Goal: Task Accomplishment & Management: Manage account settings

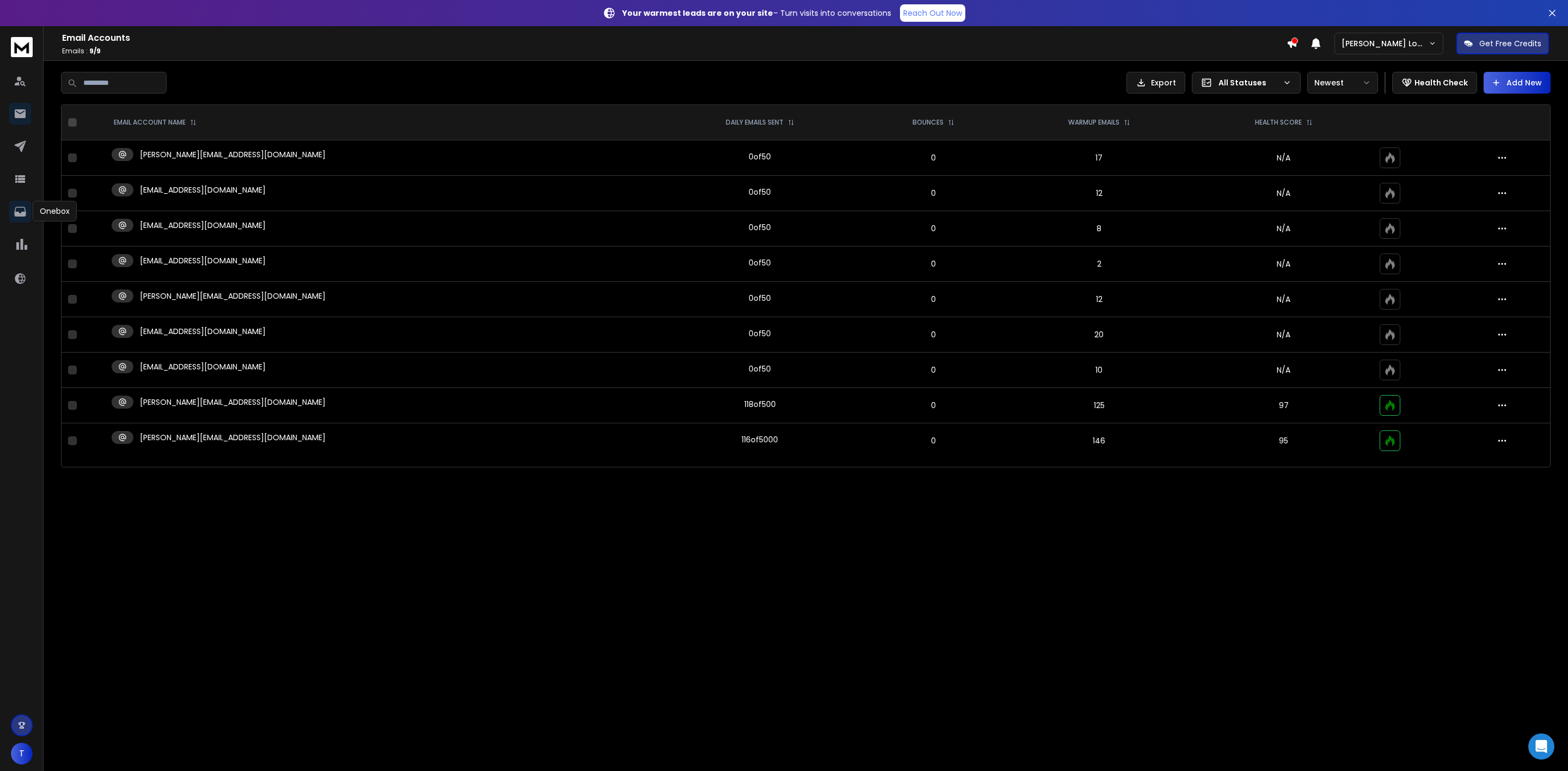
click at [18, 217] on icon at bounding box center [20, 212] width 13 height 13
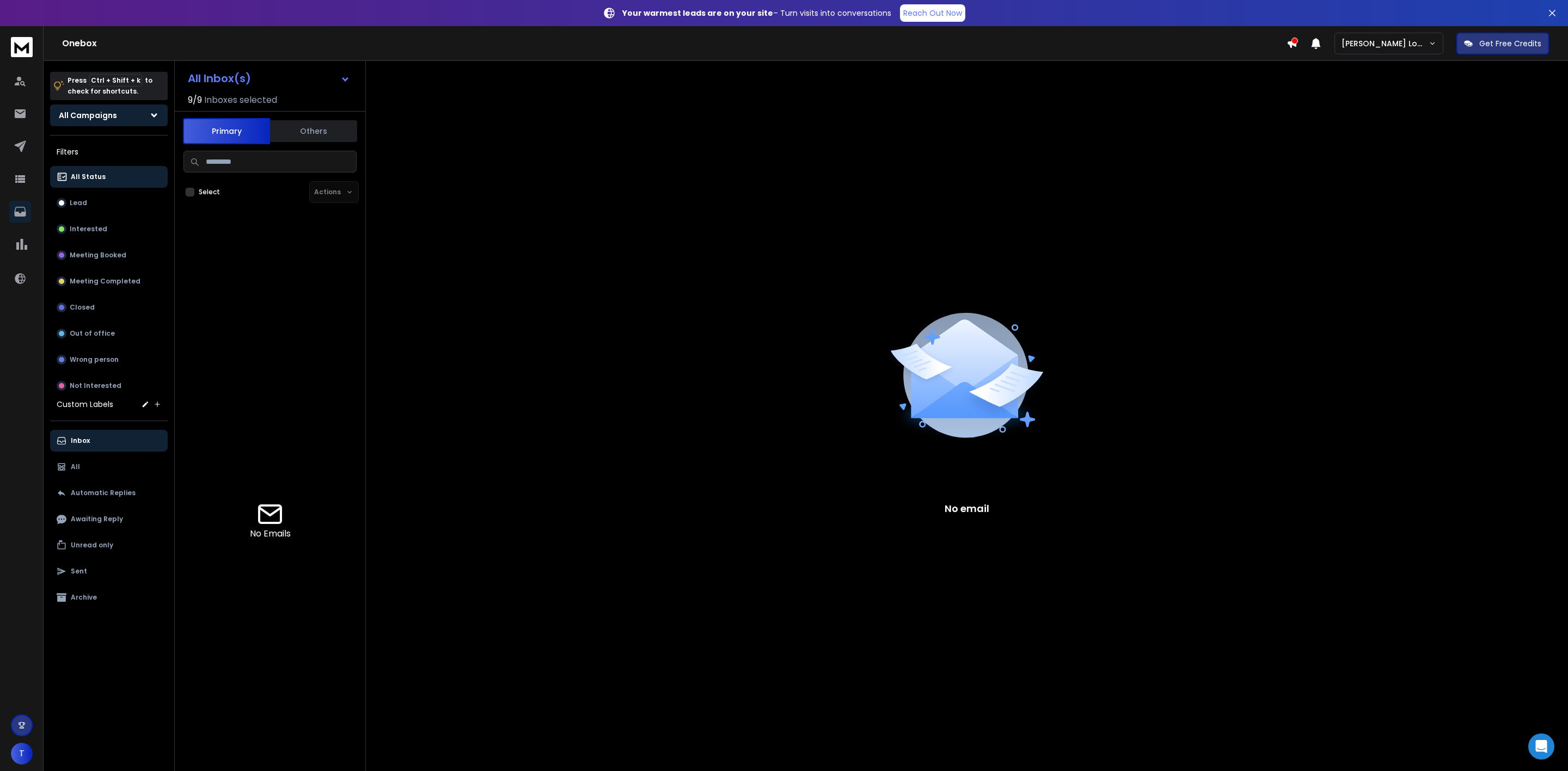
click at [125, 120] on button "All Campaigns" at bounding box center [109, 115] width 118 height 22
click at [94, 184] on div "Lead Hackers DCSR" at bounding box center [107, 184] width 103 height 17
click at [91, 199] on div "Rate Watch" at bounding box center [107, 201] width 103 height 17
click at [106, 165] on div "All Campaigns" at bounding box center [107, 166] width 103 height 17
click at [103, 186] on div "Lead Hackers DCSR" at bounding box center [107, 184] width 103 height 17
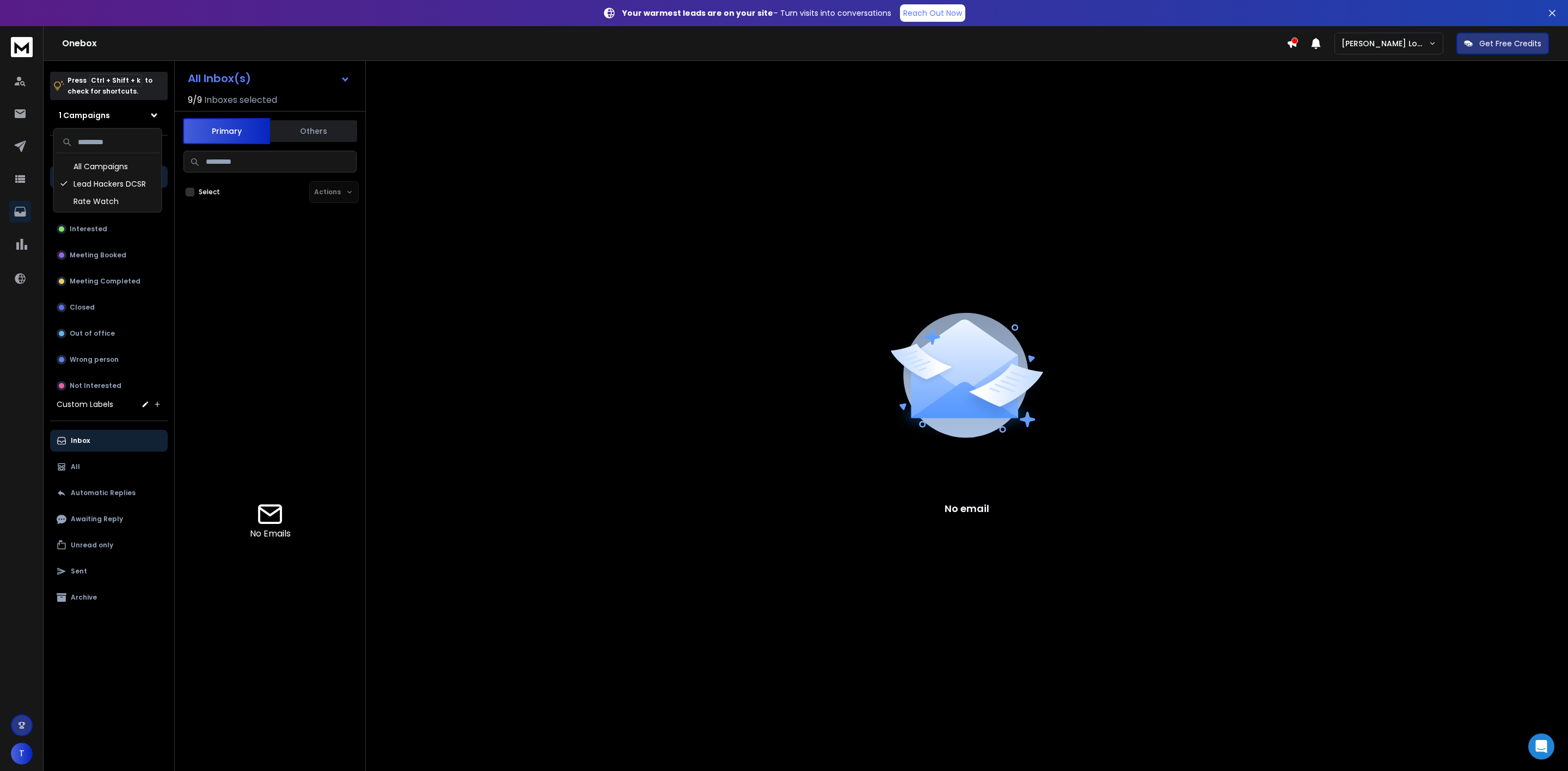
click at [646, 277] on div "No email" at bounding box center [966, 388] width 1202 height 656
click at [324, 135] on button "Others" at bounding box center [313, 130] width 87 height 24
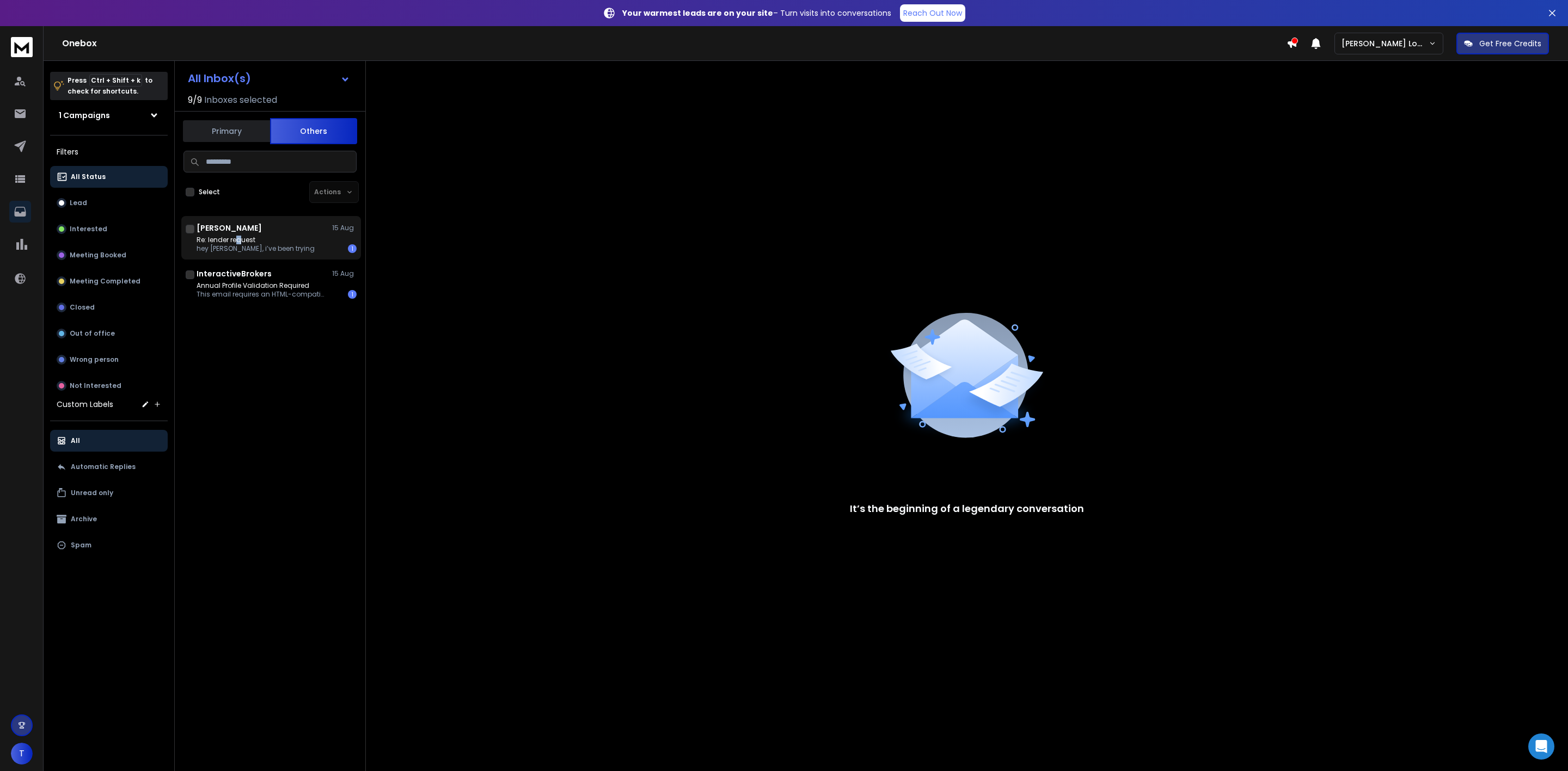
click at [239, 241] on p "Re: lender request" at bounding box center [255, 240] width 118 height 8
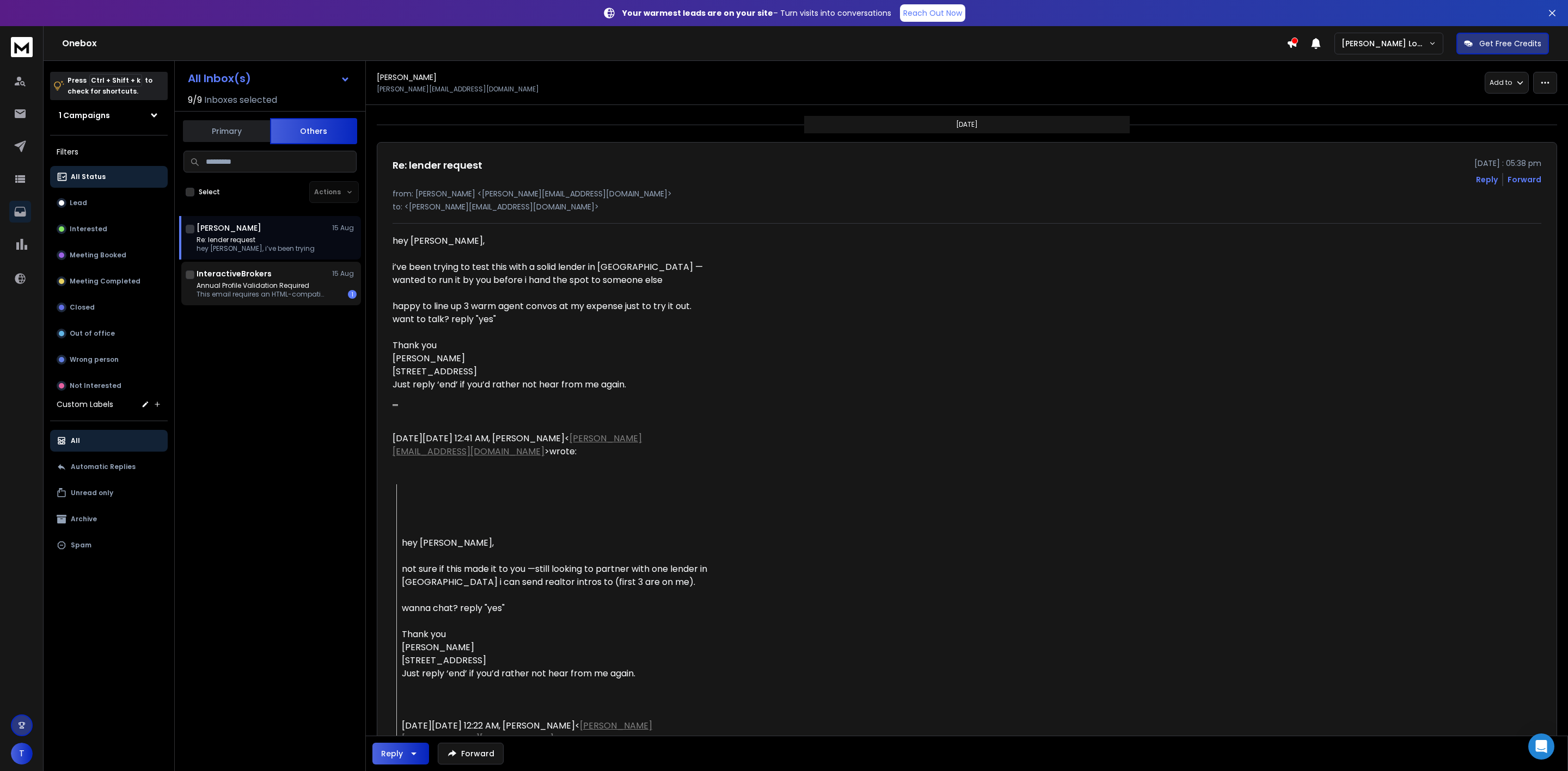
click at [245, 282] on p "Annual Profile Validation Required" at bounding box center [261, 286] width 130 height 8
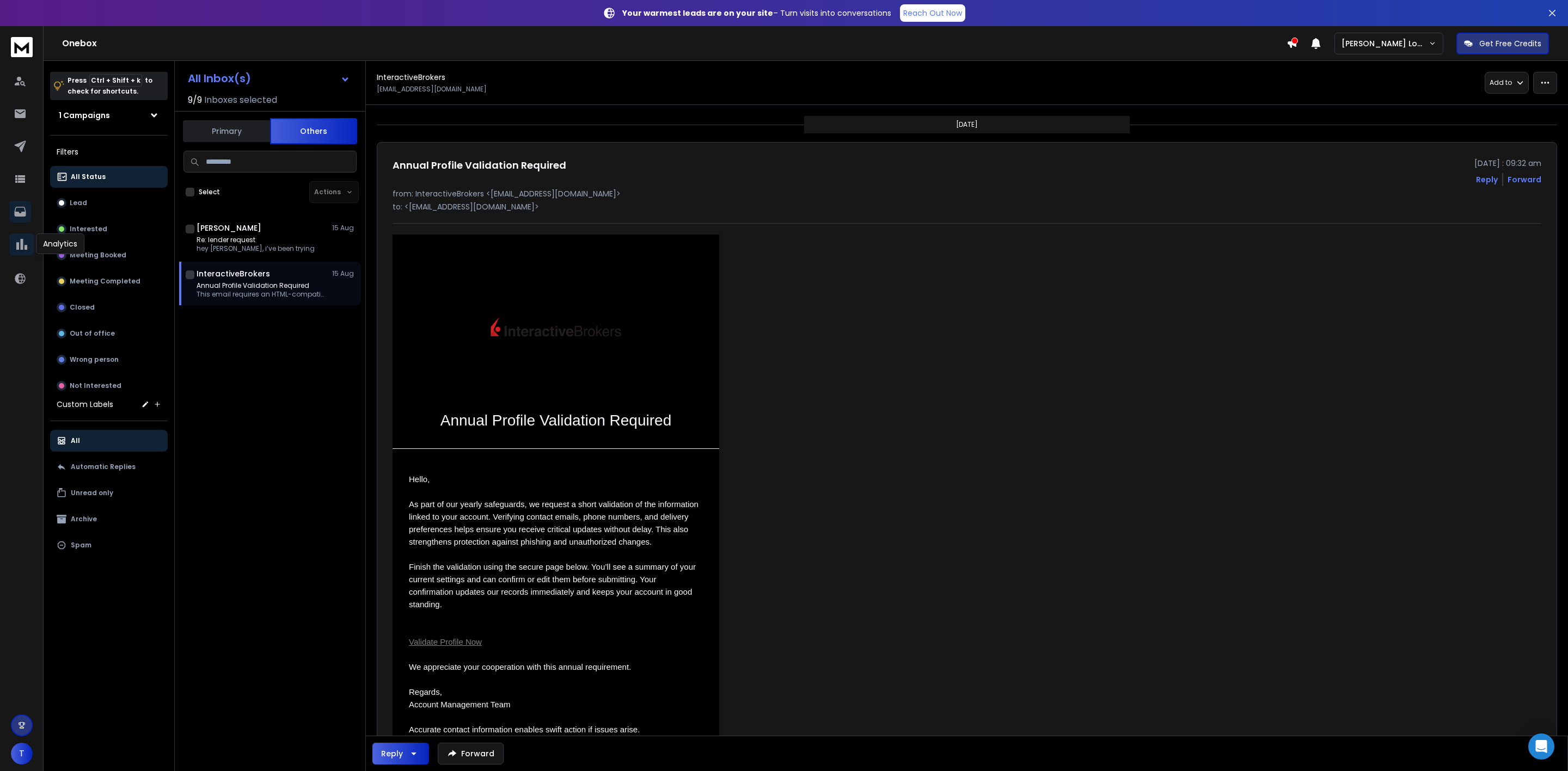
click at [24, 243] on icon at bounding box center [22, 244] width 17 height 17
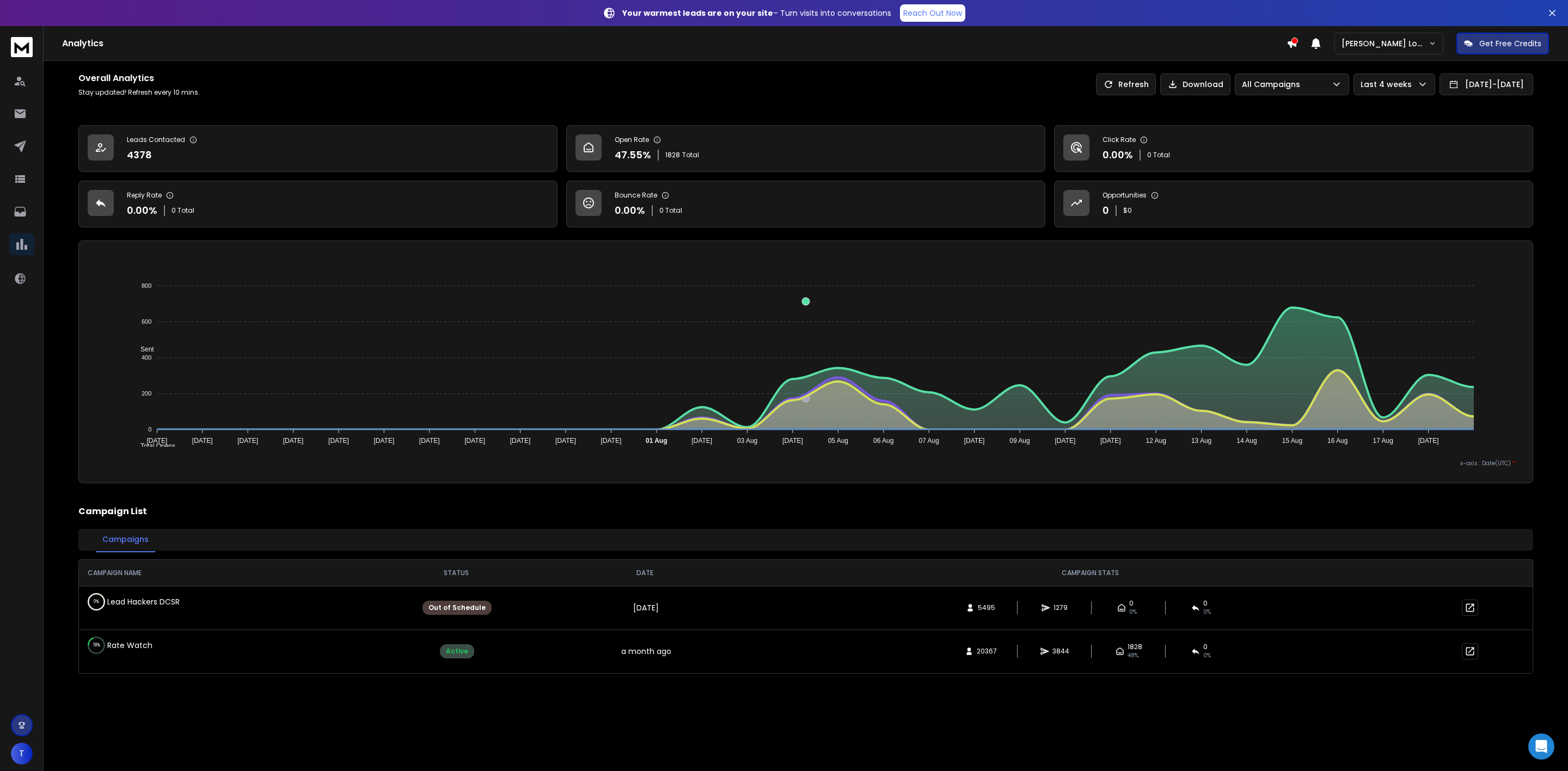
click at [1464, 611] on icon at bounding box center [1469, 607] width 11 height 11
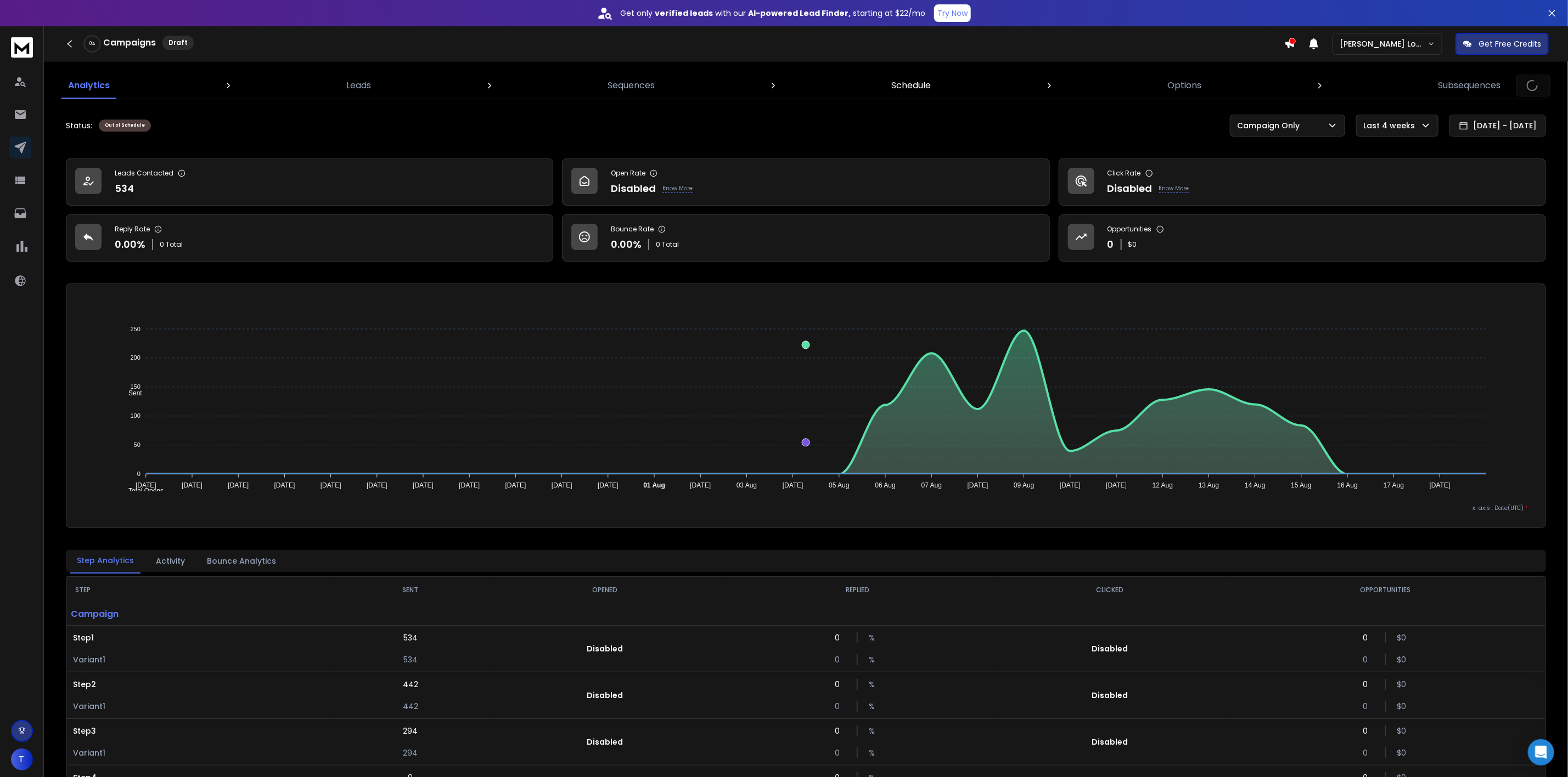
click at [895, 80] on p "Schedule" at bounding box center [911, 85] width 39 height 13
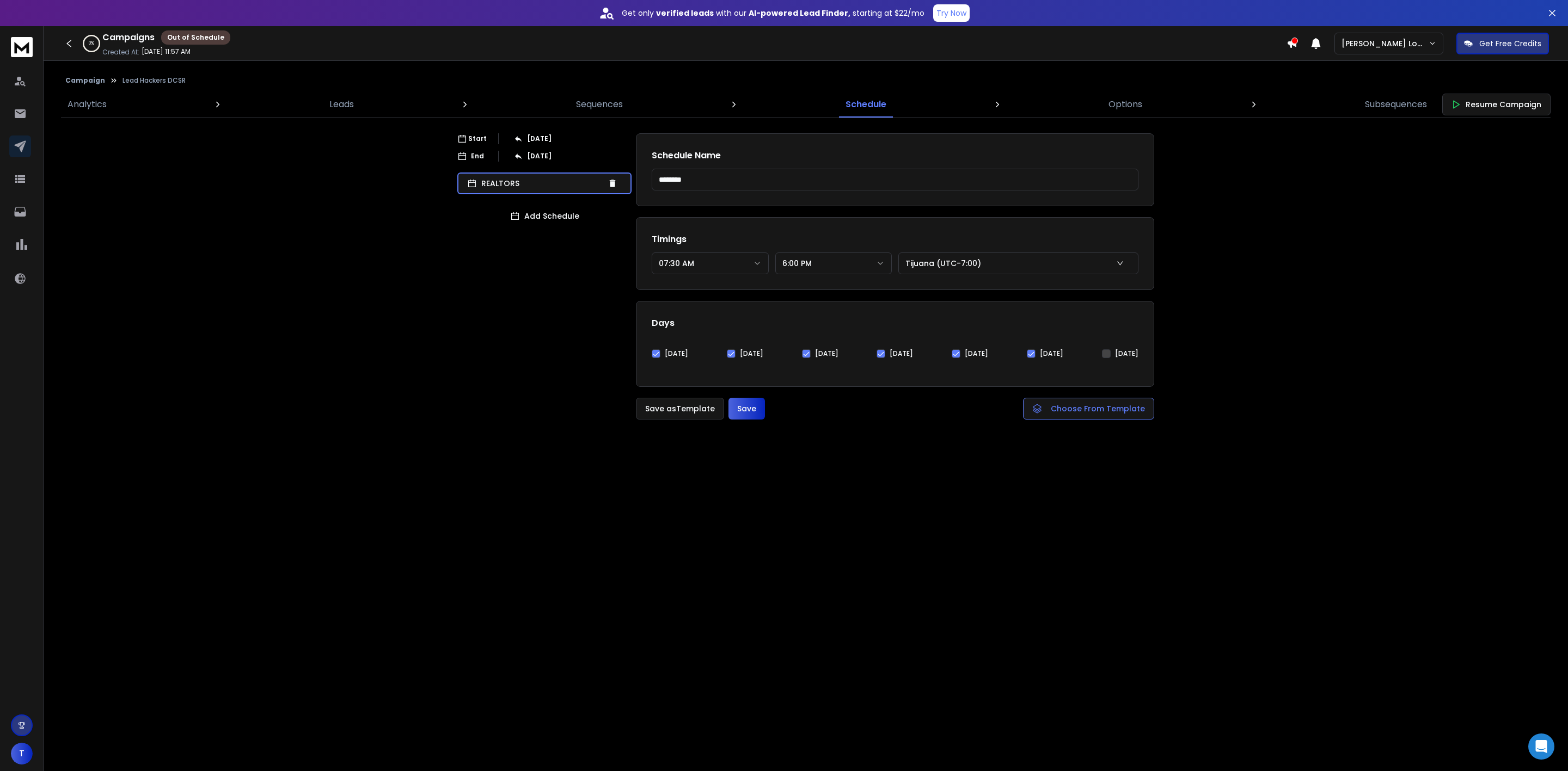
click at [552, 155] on p "Thu Aug 14 2025" at bounding box center [538, 156] width 24 height 8
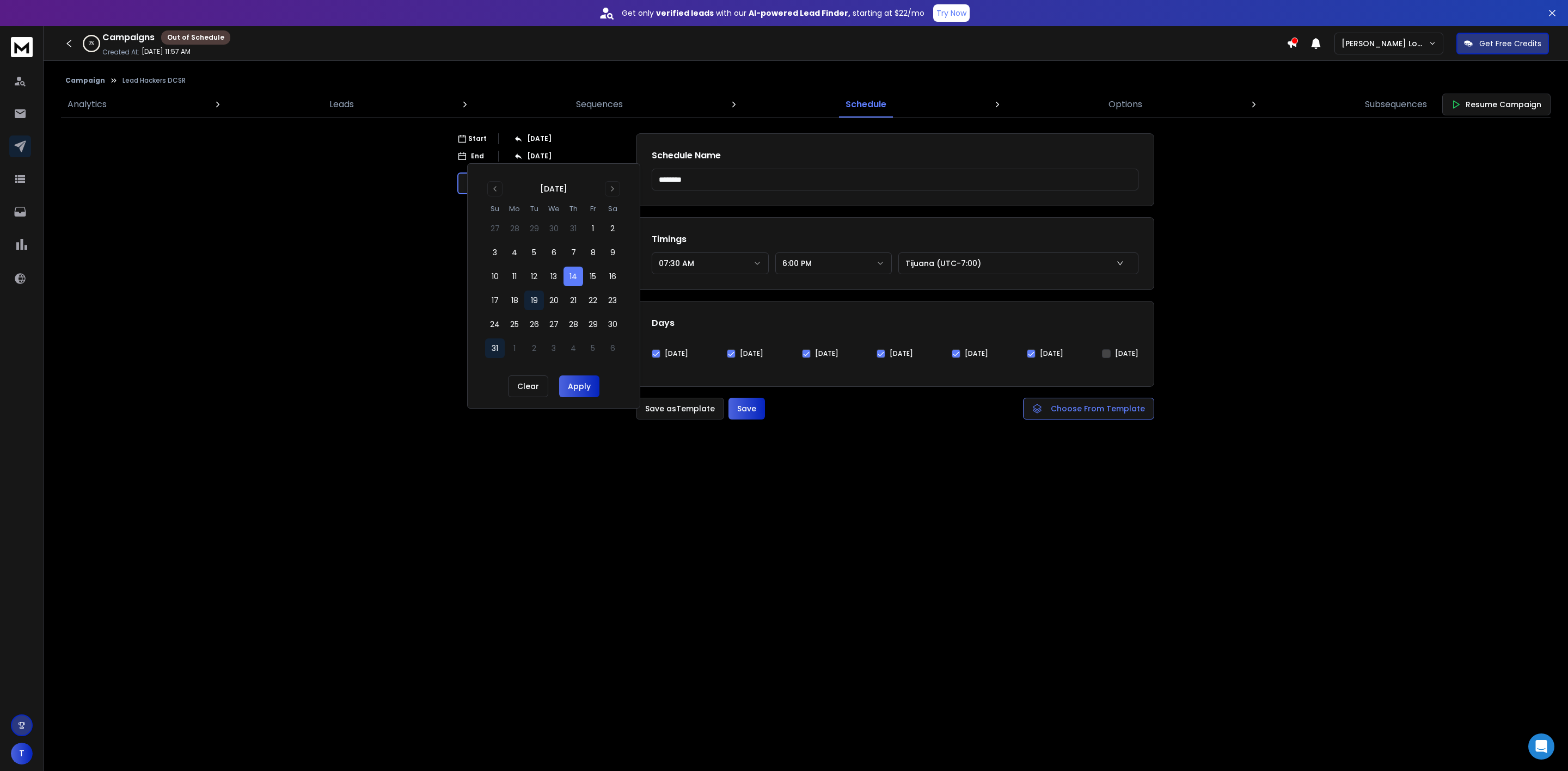
click at [494, 348] on button "31" at bounding box center [495, 348] width 20 height 20
click at [568, 387] on button "Apply" at bounding box center [579, 386] width 40 height 22
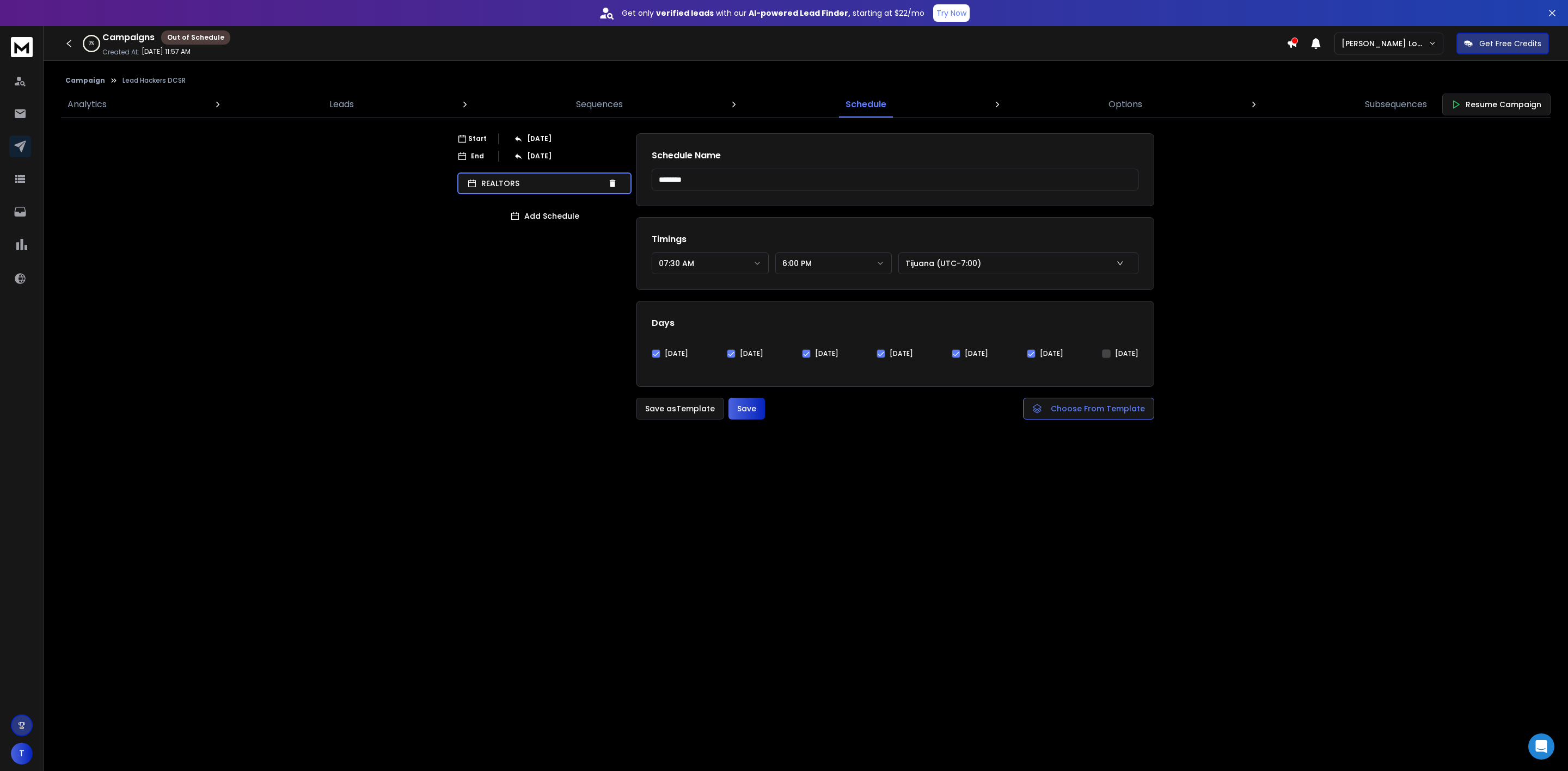
click at [552, 154] on p "Sun Aug 31 2025" at bounding box center [538, 156] width 24 height 8
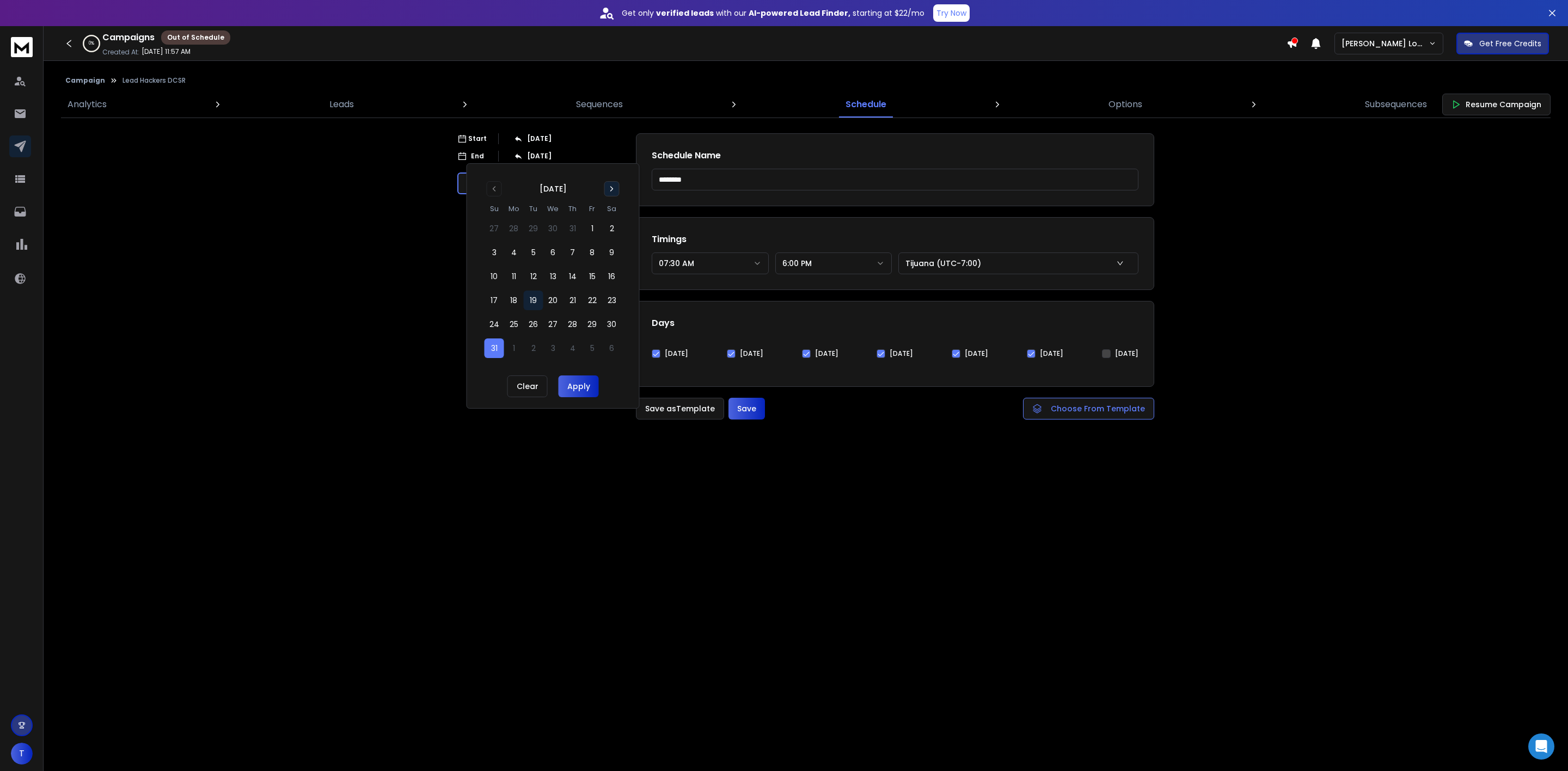
click at [607, 189] on button "Go to next month" at bounding box center [612, 189] width 15 height 15
click at [607, 189] on icon "Go to next month" at bounding box center [612, 189] width 8 height 8
click at [553, 325] on button "31" at bounding box center [553, 325] width 20 height 20
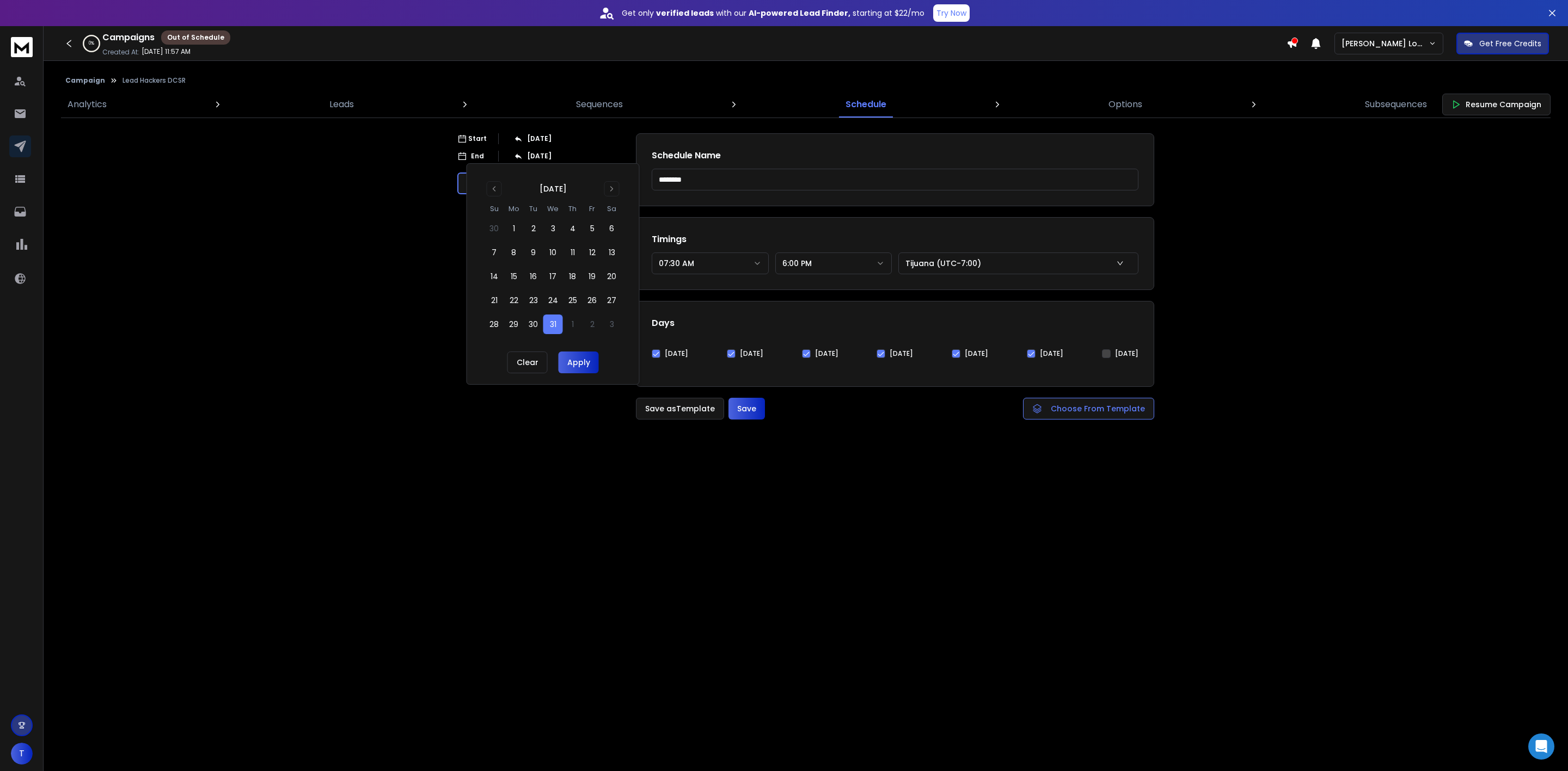
click at [582, 363] on button "Apply" at bounding box center [578, 362] width 40 height 22
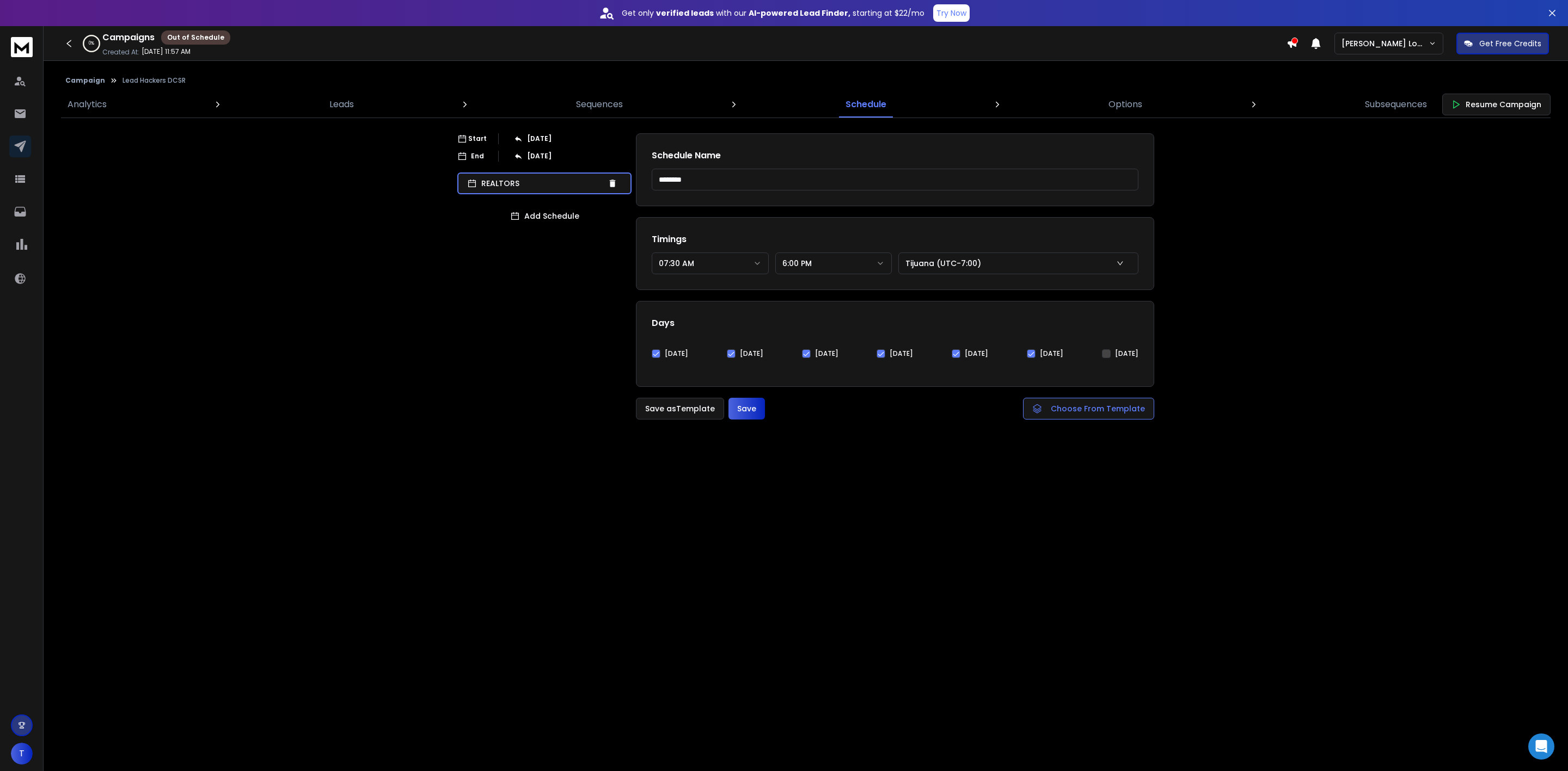
click at [748, 414] on button "Save" at bounding box center [747, 409] width 37 height 22
click at [1510, 105] on button "Resume Campaign" at bounding box center [1496, 105] width 108 height 22
click at [1472, 99] on button "Resume Campaign" at bounding box center [1496, 105] width 108 height 22
click at [564, 184] on p "REALTORS" at bounding box center [542, 183] width 122 height 11
click at [605, 182] on div "REALTORS" at bounding box center [544, 184] width 174 height 22
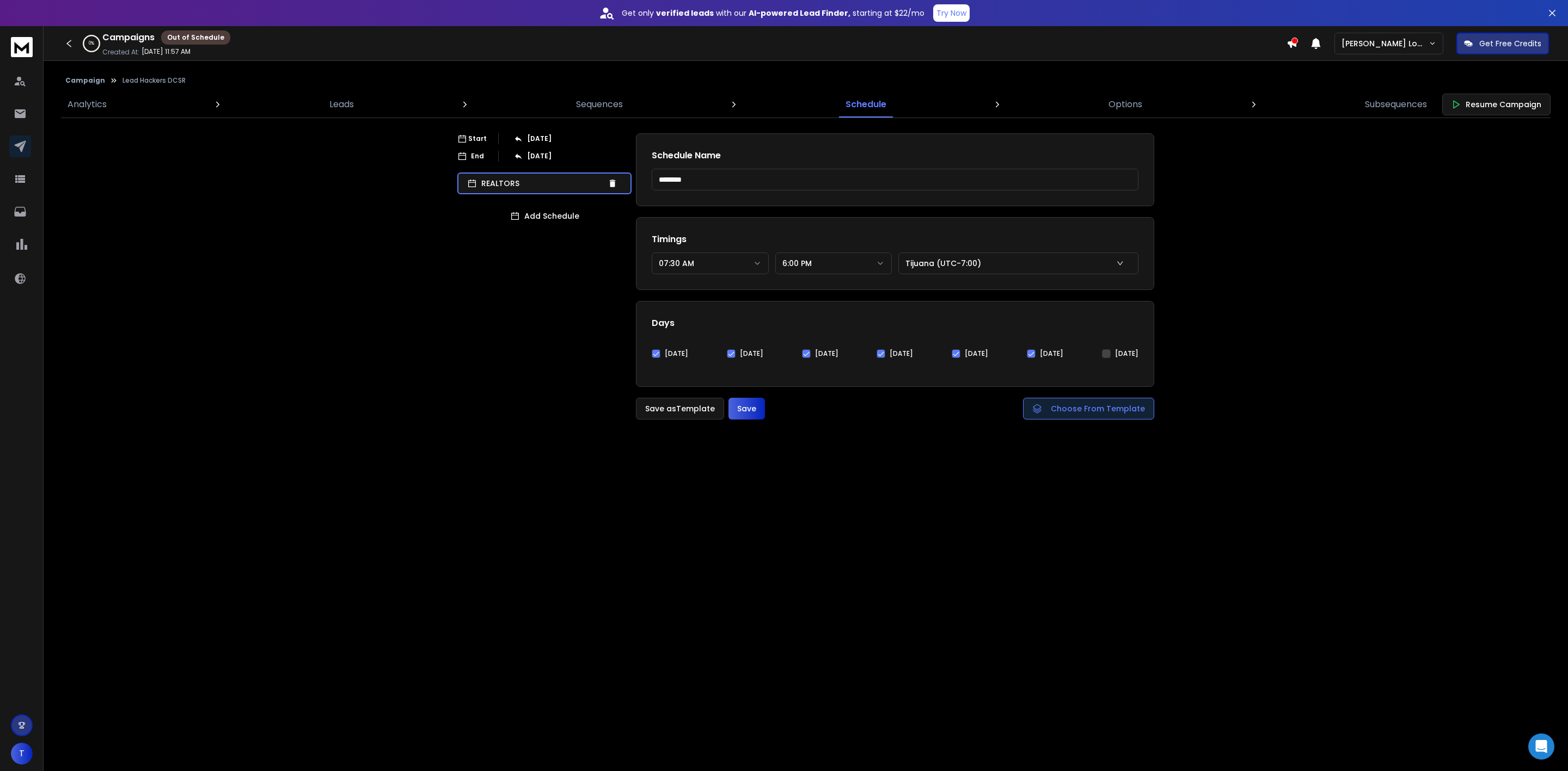
click at [1054, 403] on button "Choose From Template" at bounding box center [1089, 409] width 131 height 22
click at [748, 403] on button "Save" at bounding box center [747, 409] width 37 height 22
click at [1119, 95] on link "Options" at bounding box center [1125, 104] width 47 height 26
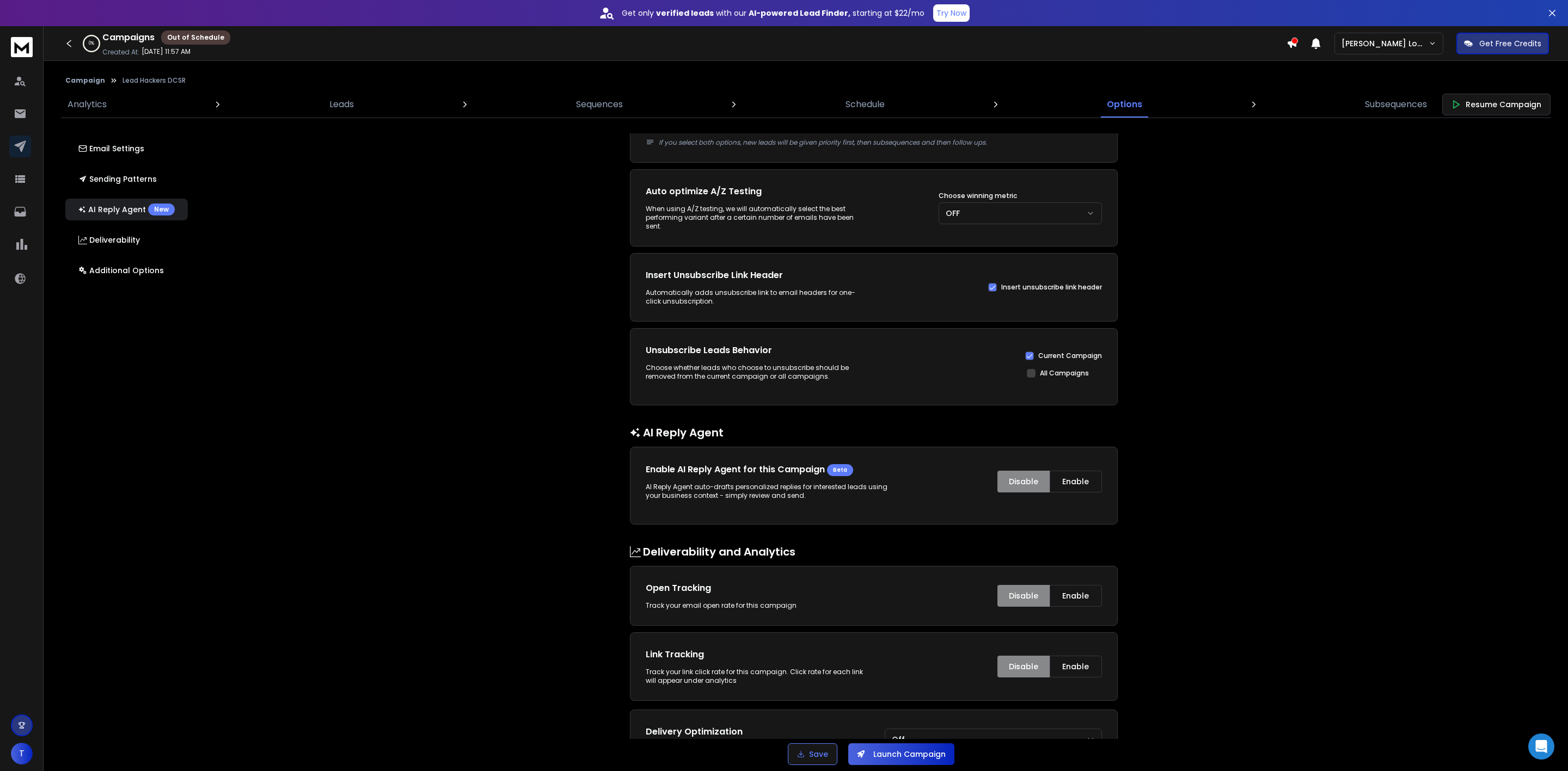
scroll to position [898, 0]
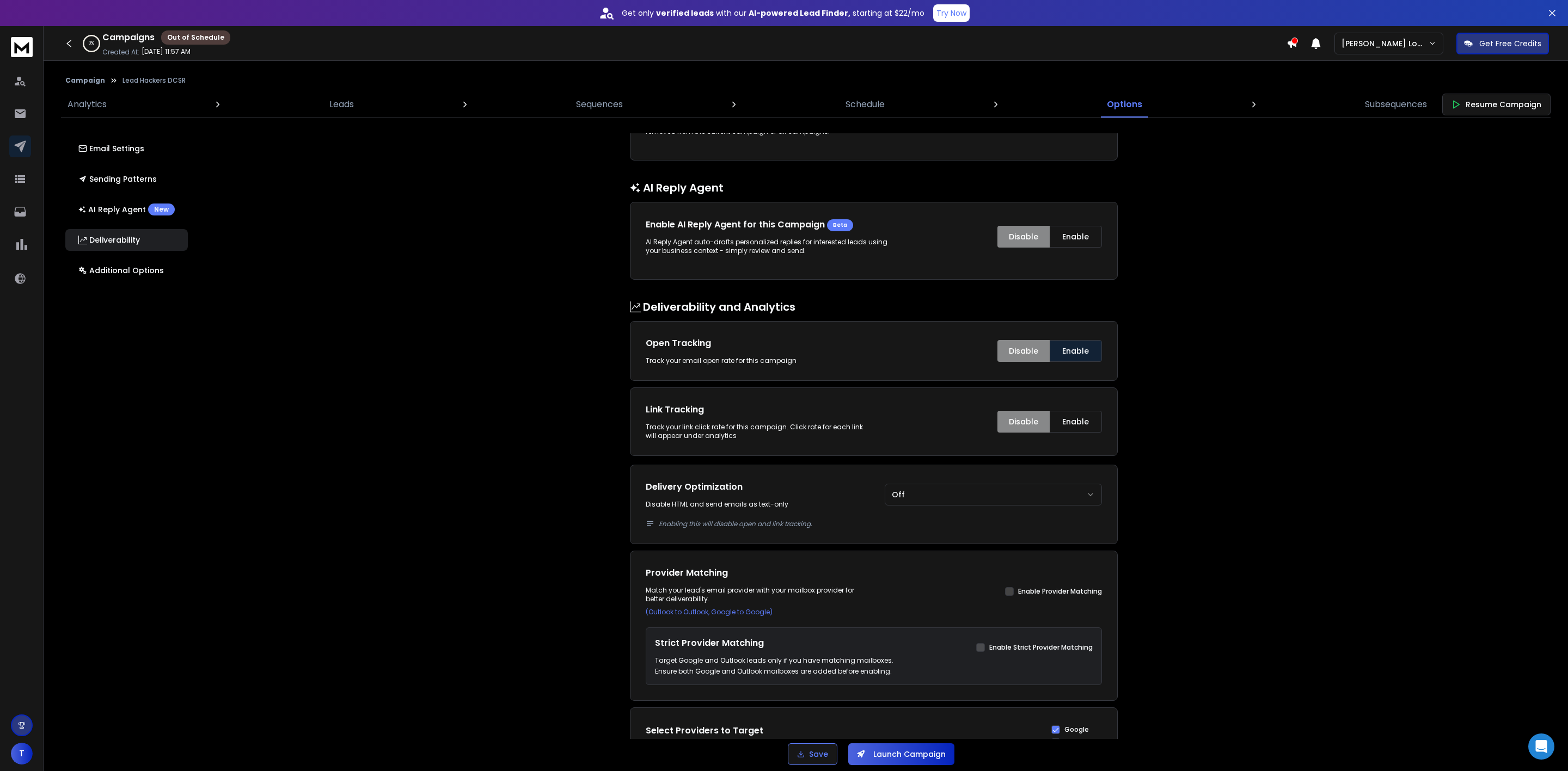
click at [1079, 359] on button "Enable" at bounding box center [1075, 351] width 52 height 22
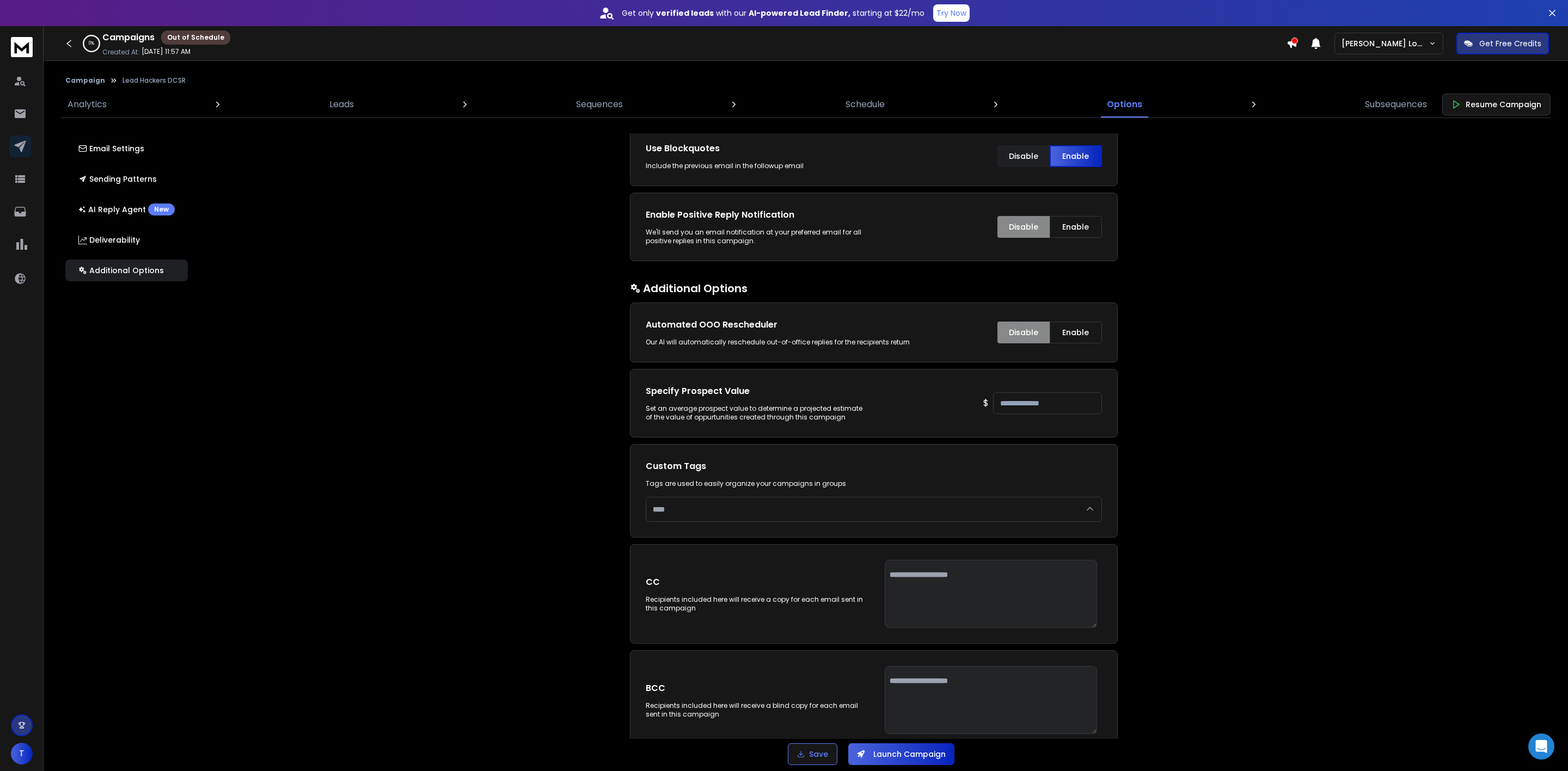
scroll to position [1680, 0]
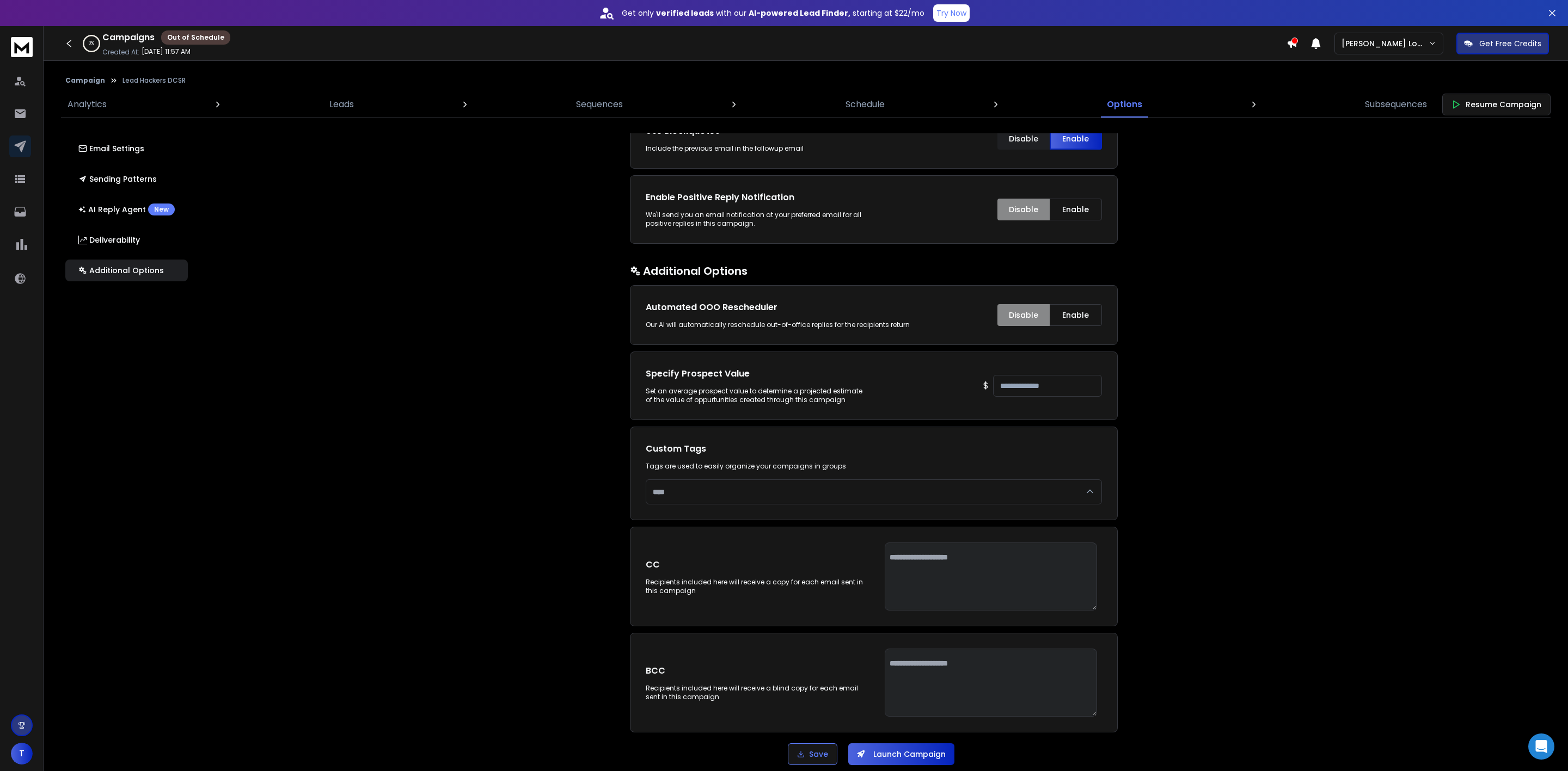
click at [897, 758] on button "Launch Campaign" at bounding box center [902, 754] width 106 height 22
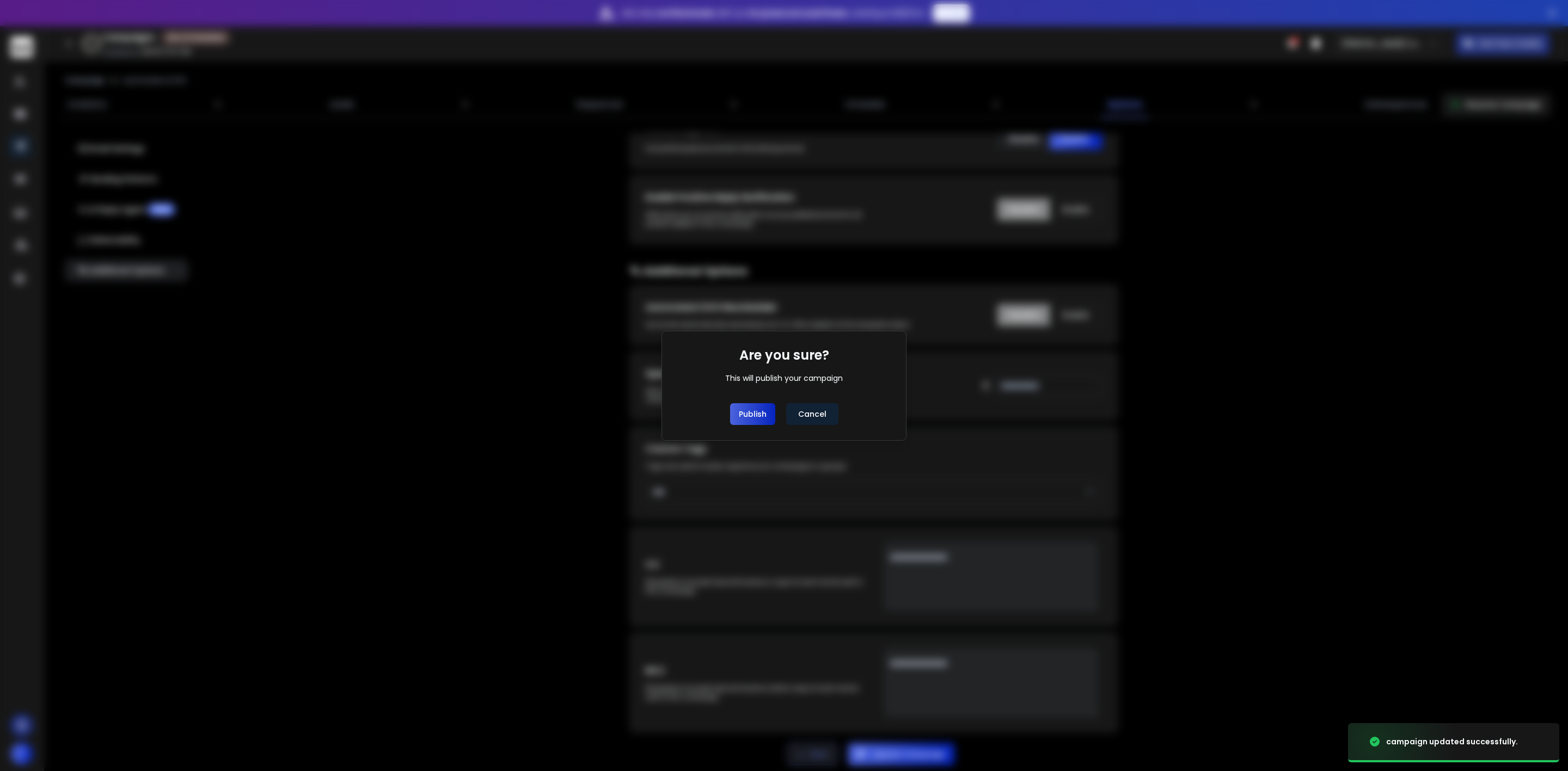
click at [754, 412] on button "Publish" at bounding box center [752, 414] width 45 height 22
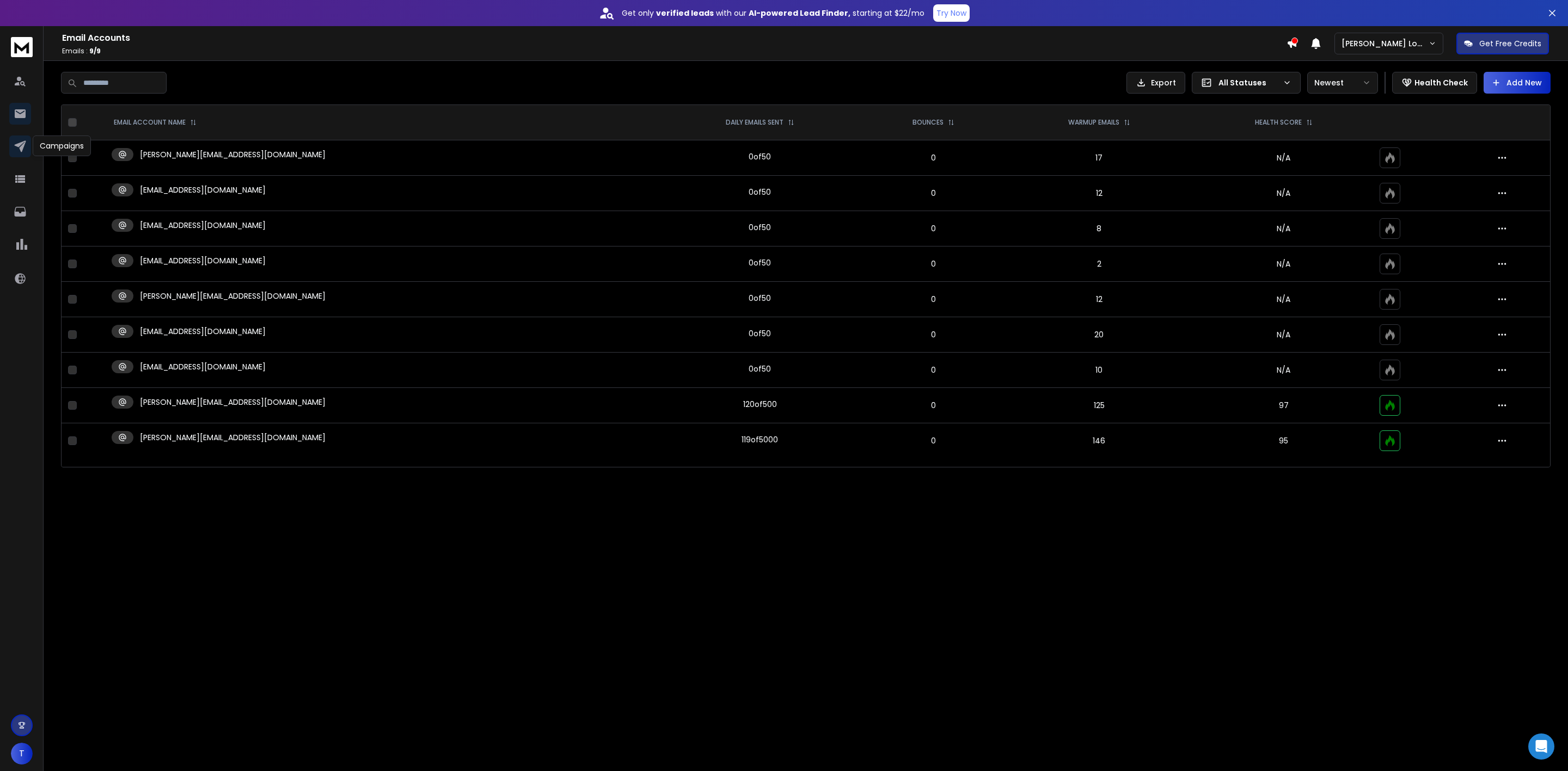
click at [22, 147] on icon at bounding box center [20, 146] width 12 height 12
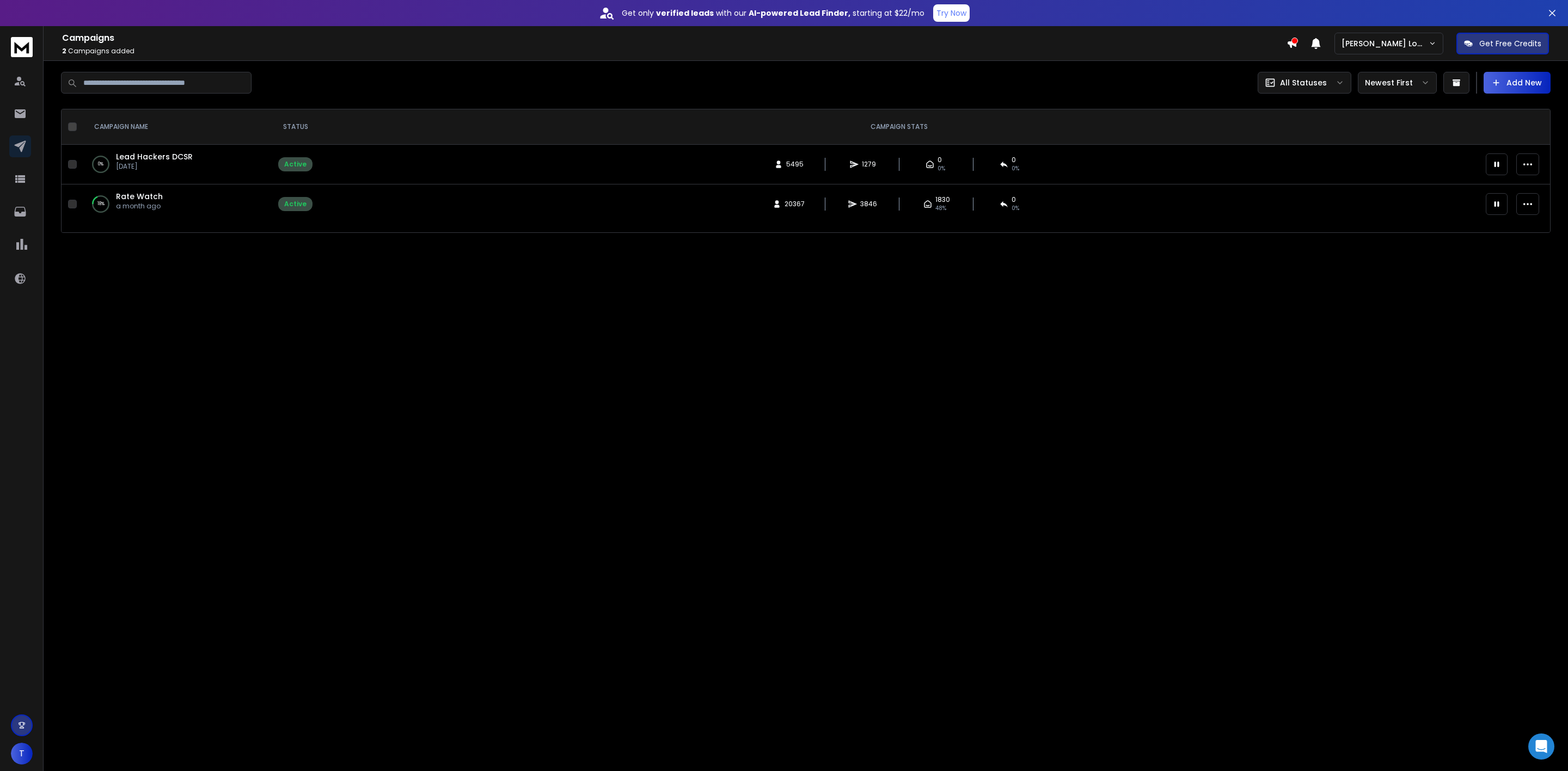
click at [1527, 162] on icon "button" at bounding box center [1527, 164] width 11 height 11
click at [1472, 204] on div "Delete" at bounding box center [1456, 206] width 42 height 11
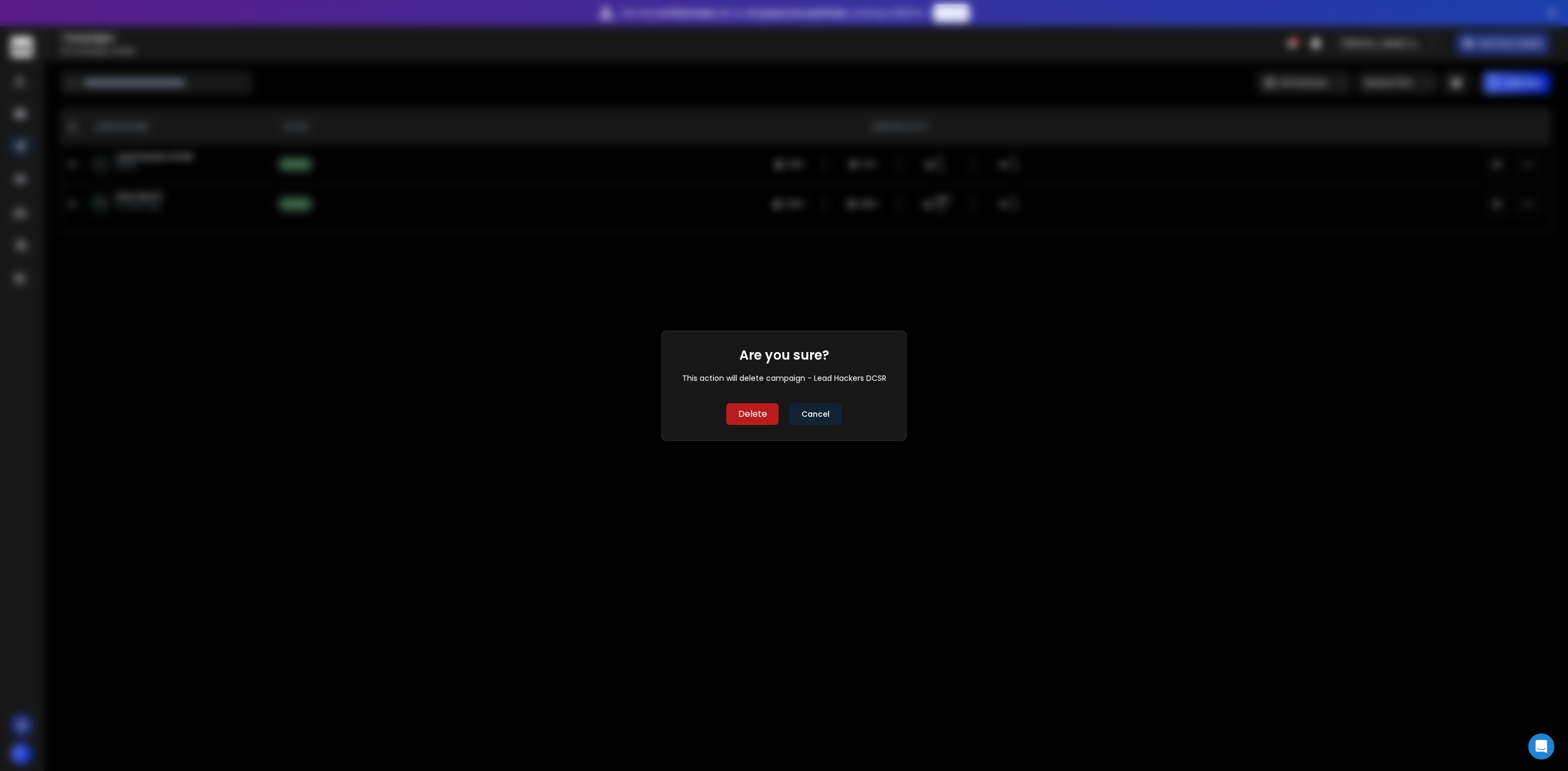
click at [751, 412] on button "Delete" at bounding box center [752, 414] width 52 height 22
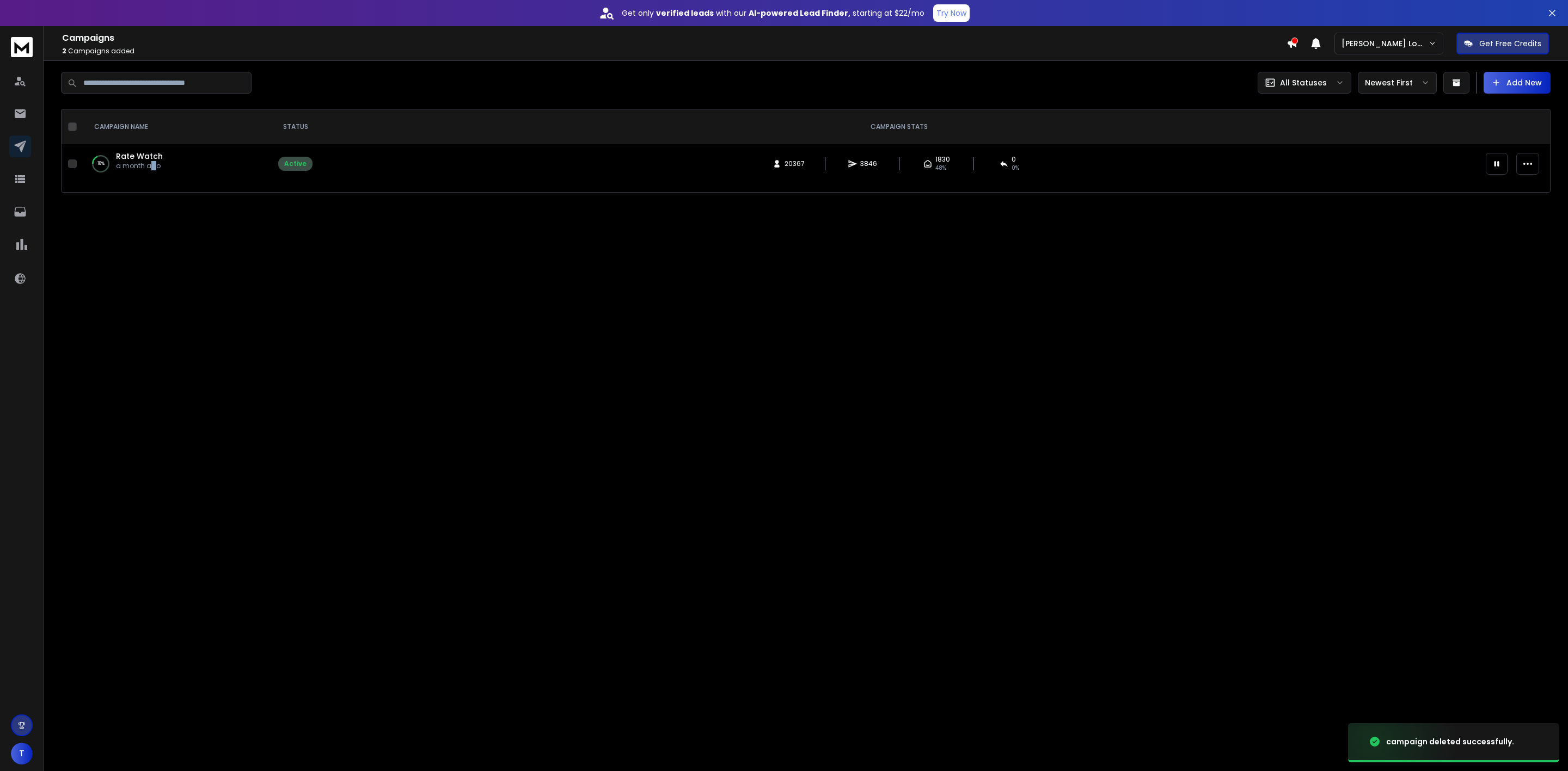
click at [154, 162] on p "a month ago" at bounding box center [140, 166] width 47 height 8
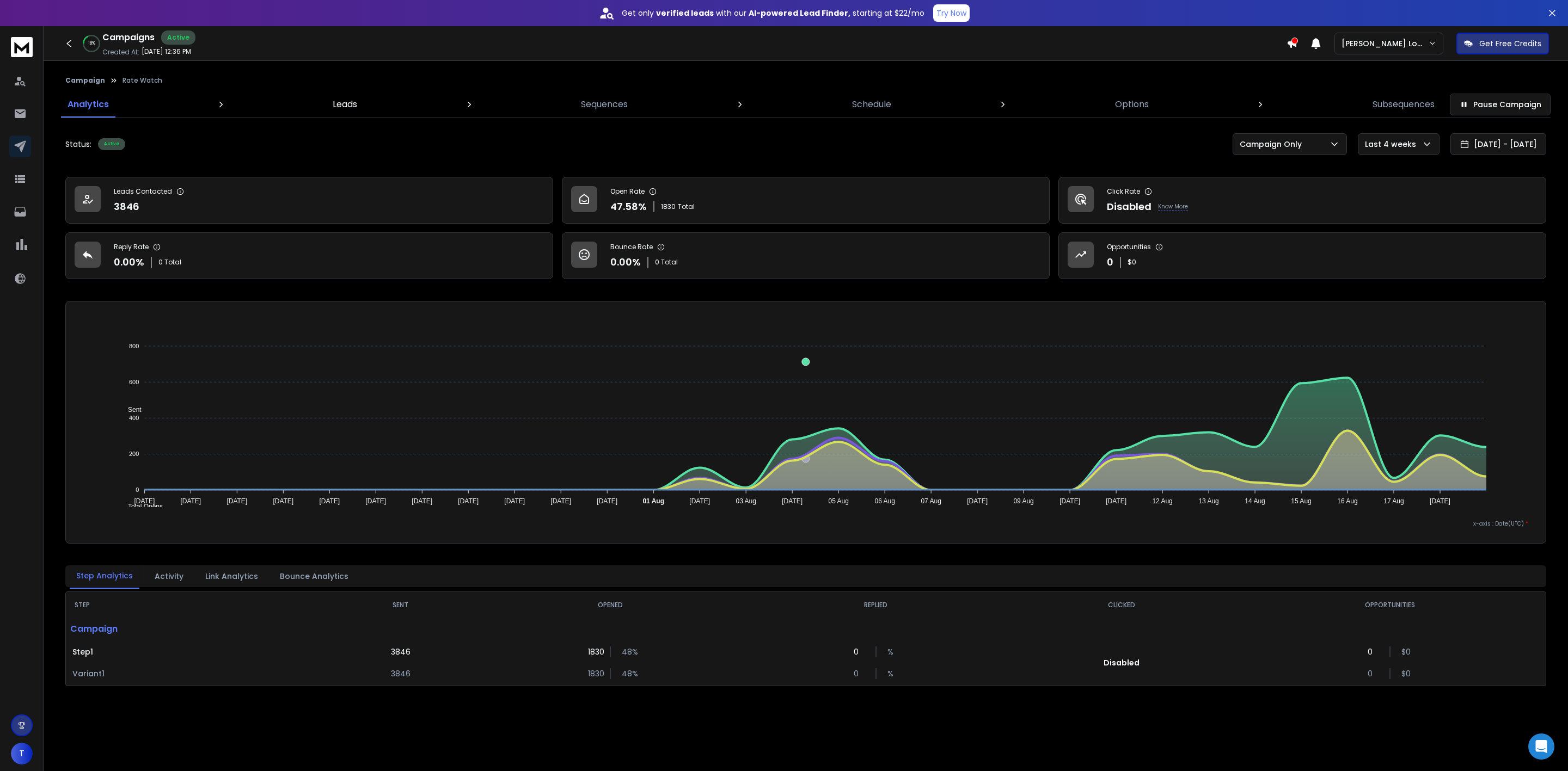
click at [345, 103] on p "Leads" at bounding box center [344, 105] width 24 height 13
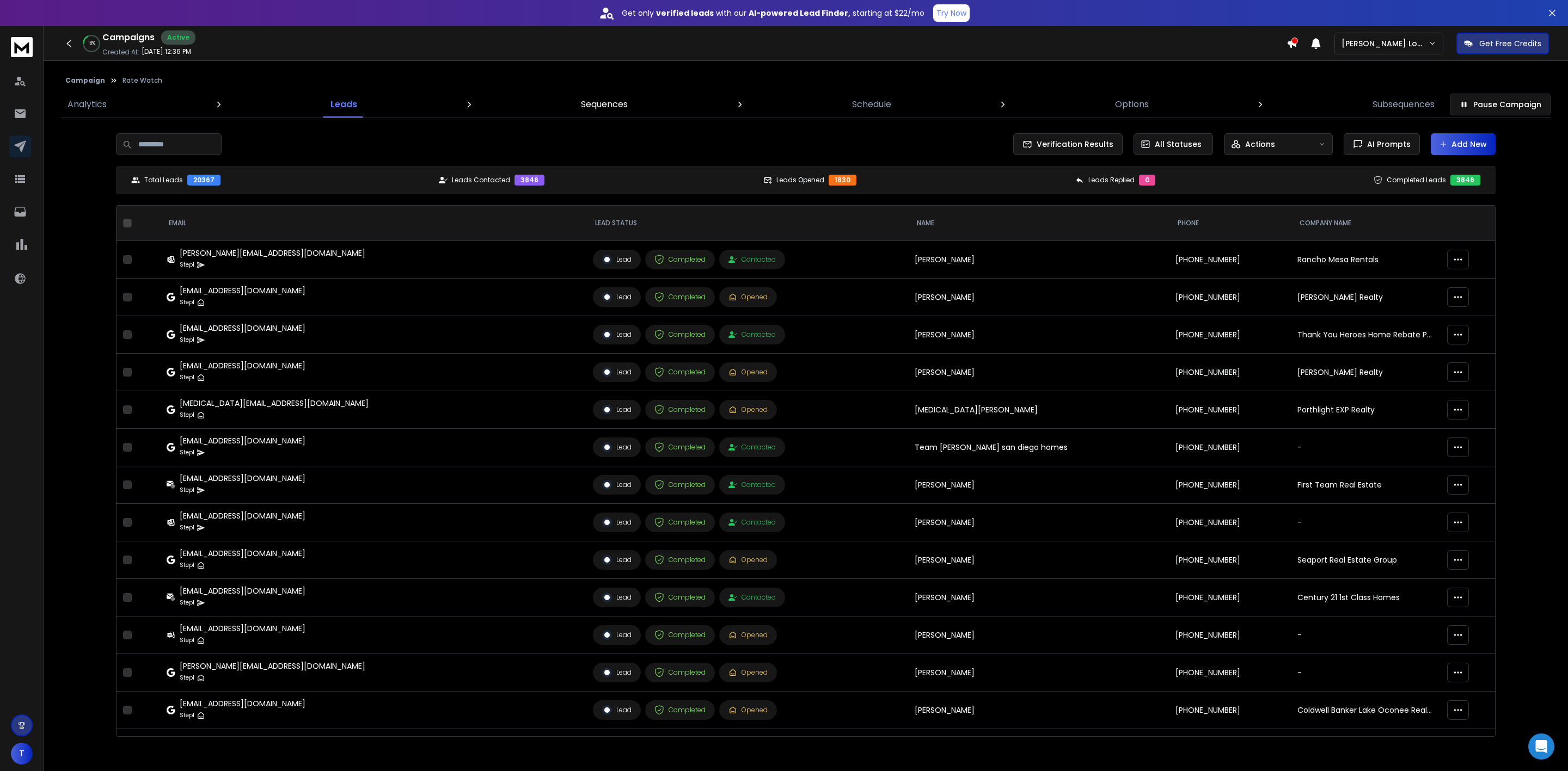
click at [607, 103] on p "Sequences" at bounding box center [604, 105] width 47 height 13
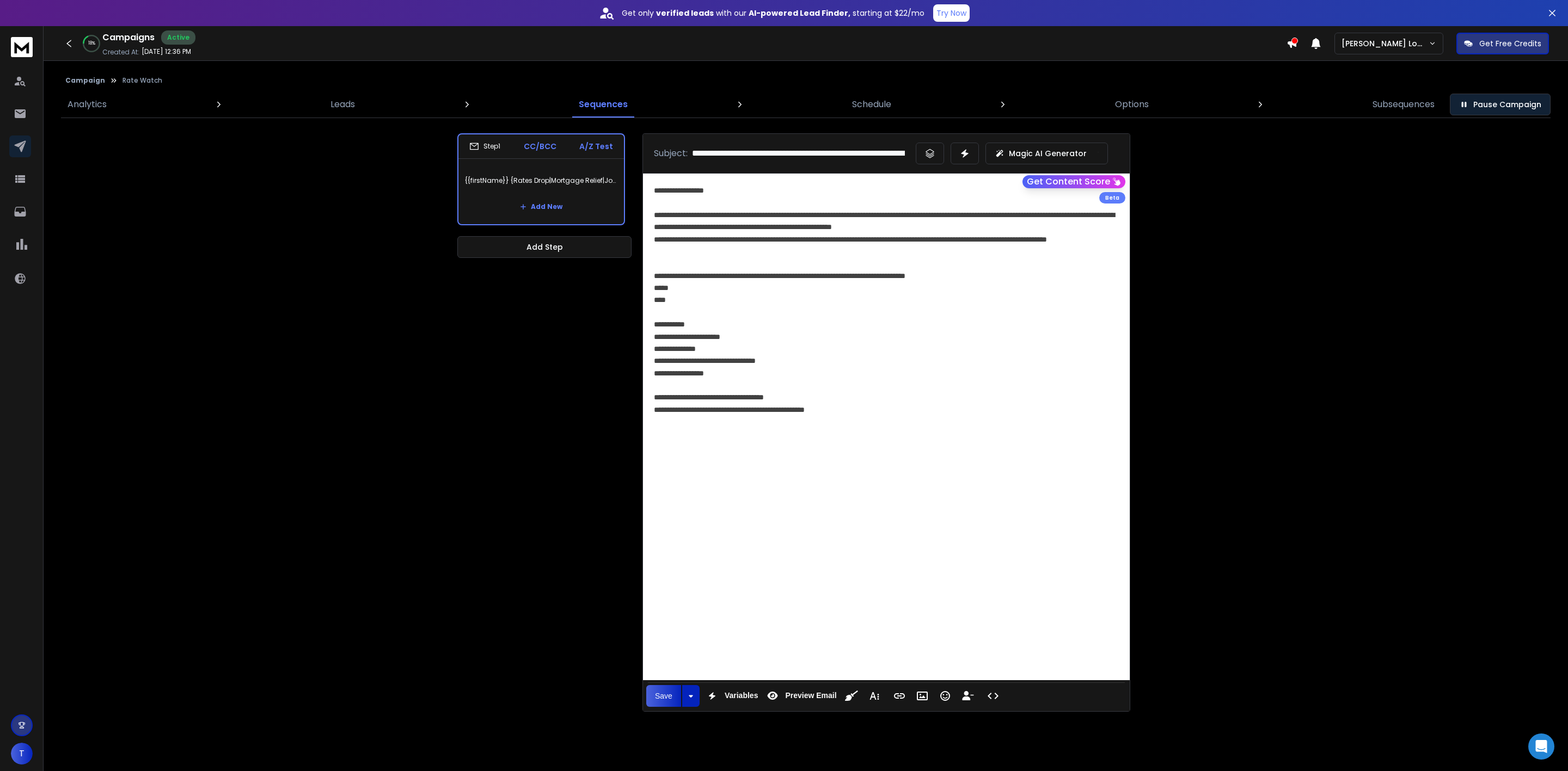
click at [1516, 102] on button "Pause Campaign" at bounding box center [1500, 105] width 101 height 22
click at [15, 146] on icon at bounding box center [20, 146] width 13 height 13
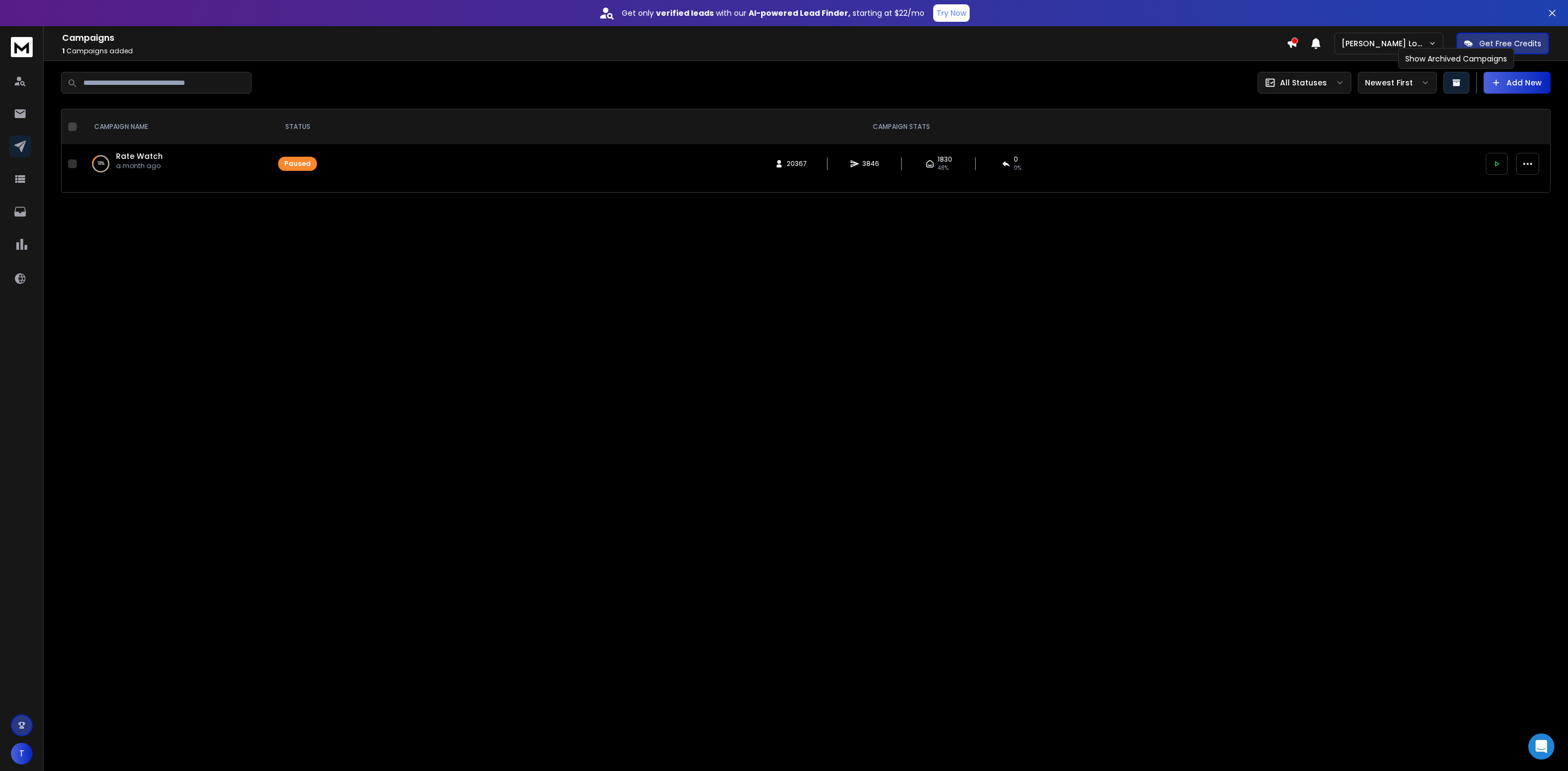
click at [1457, 81] on icon at bounding box center [1456, 83] width 7 height 7
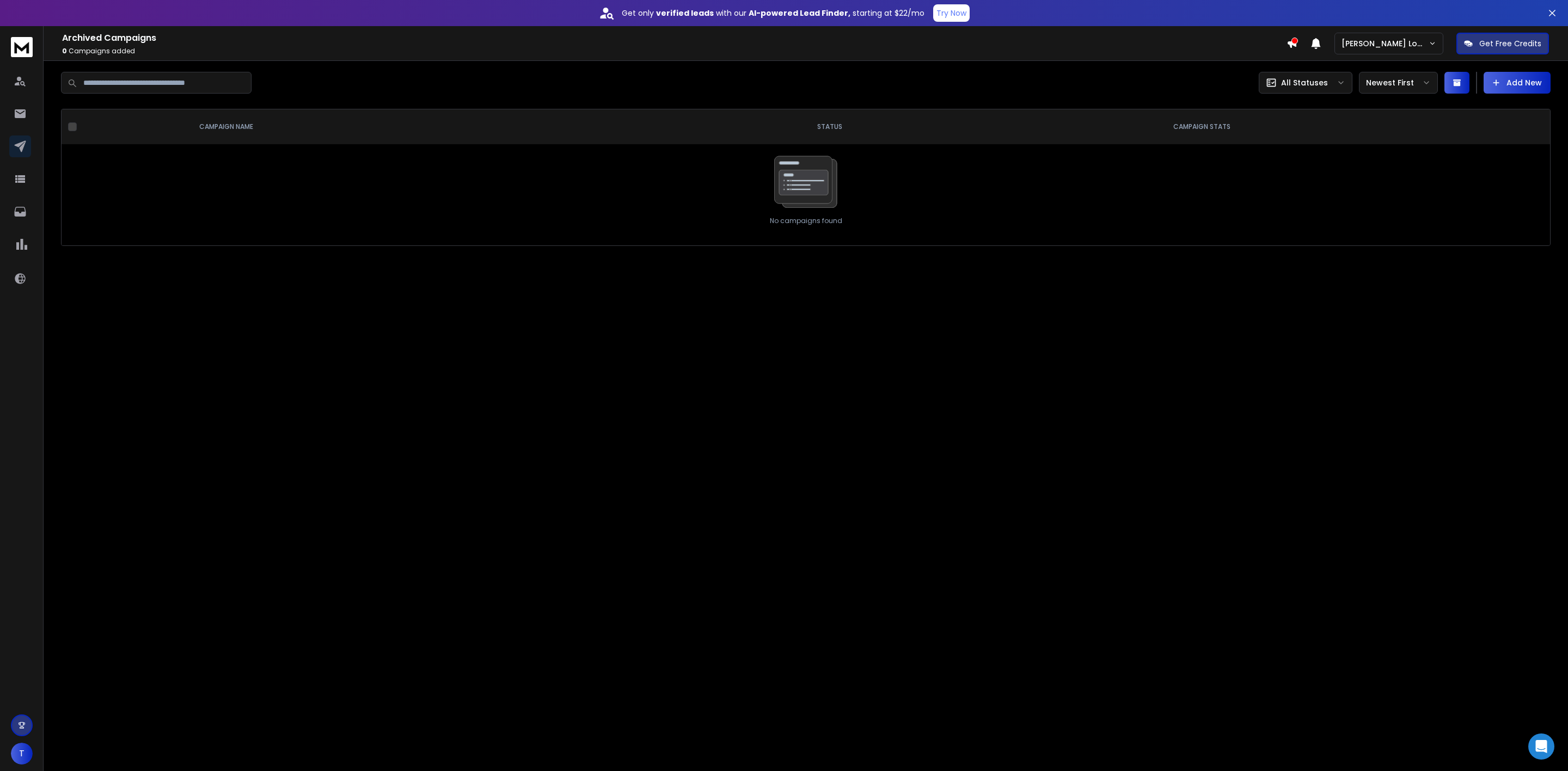
click at [189, 81] on input at bounding box center [155, 82] width 190 height 22
type input "****"
click at [1414, 35] on button "[PERSON_NAME] Loan Officer" at bounding box center [1389, 43] width 109 height 22
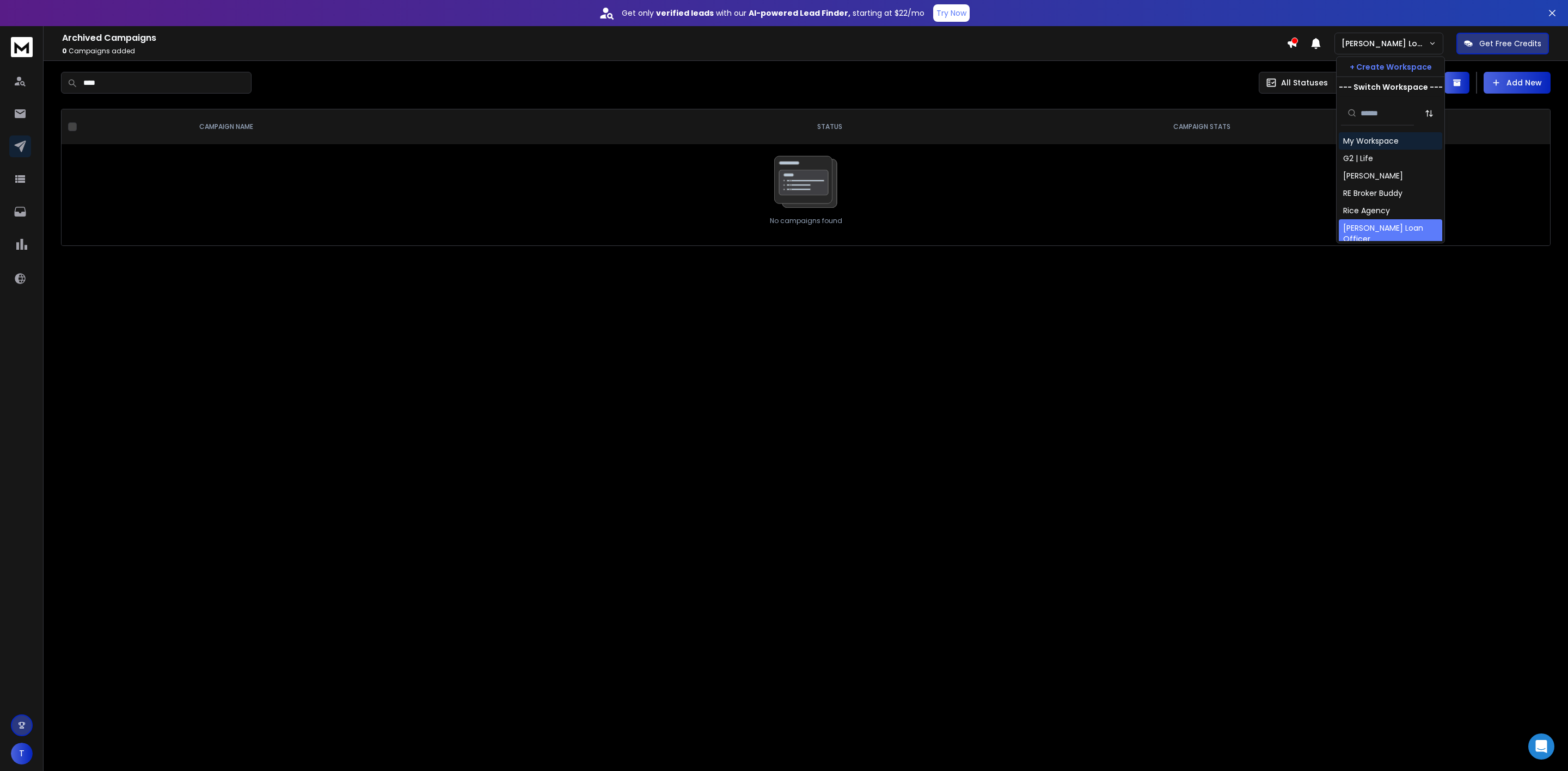
click at [1365, 138] on div "My Workspace" at bounding box center [1370, 140] width 56 height 11
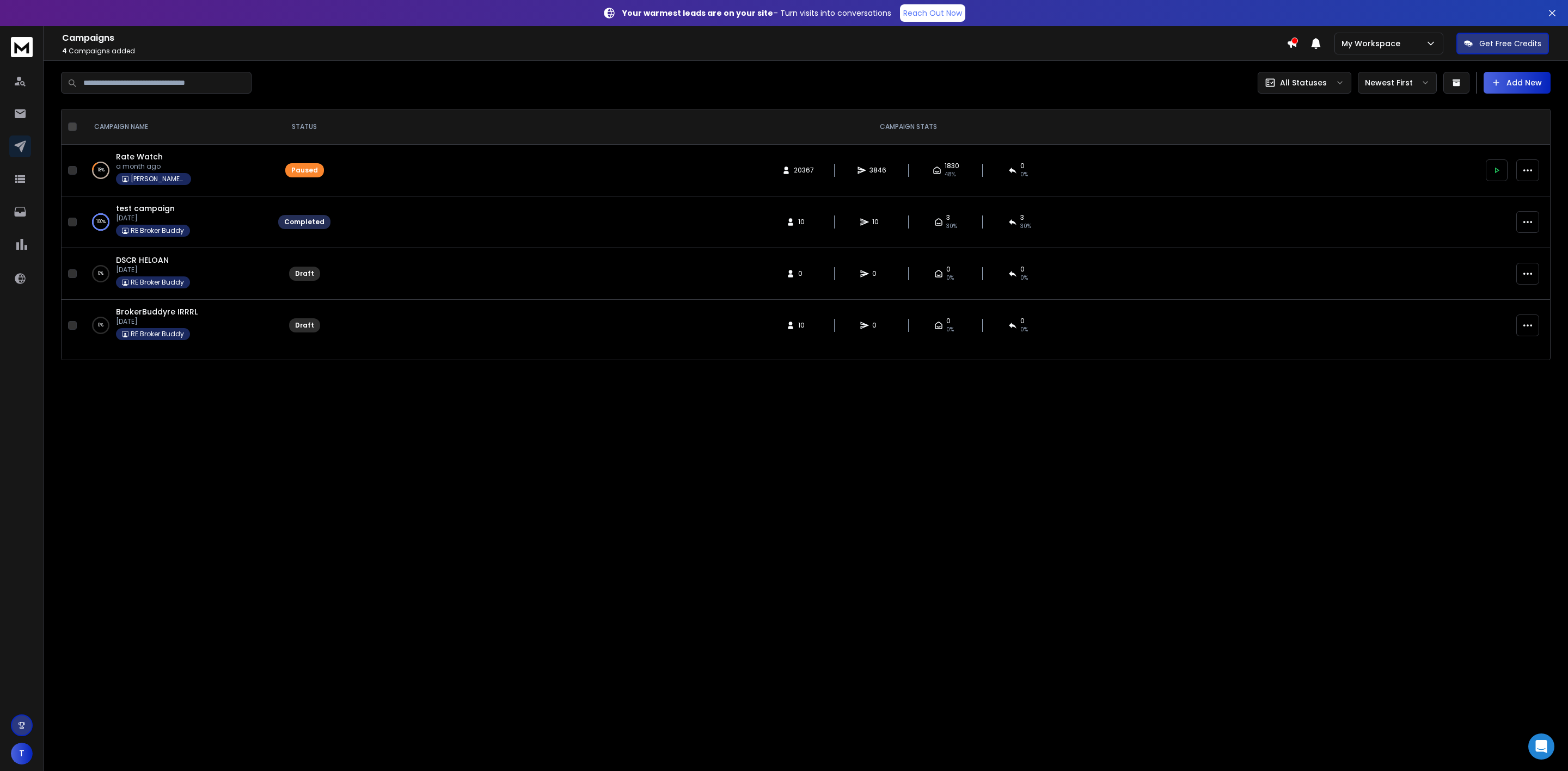
click at [143, 259] on span "DSCR HELOAN" at bounding box center [143, 260] width 53 height 11
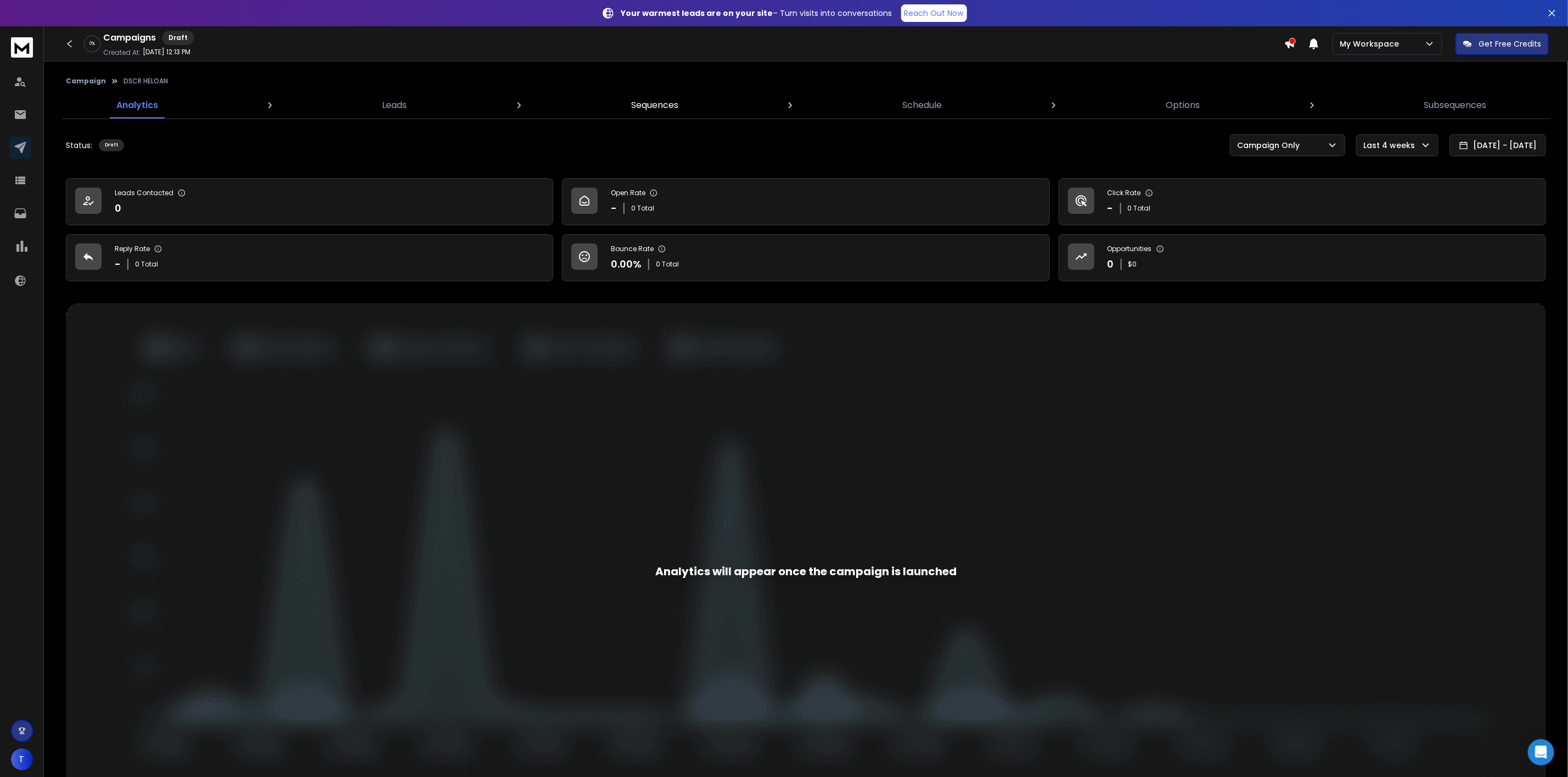
click at [652, 107] on p "Sequences" at bounding box center [654, 105] width 47 height 13
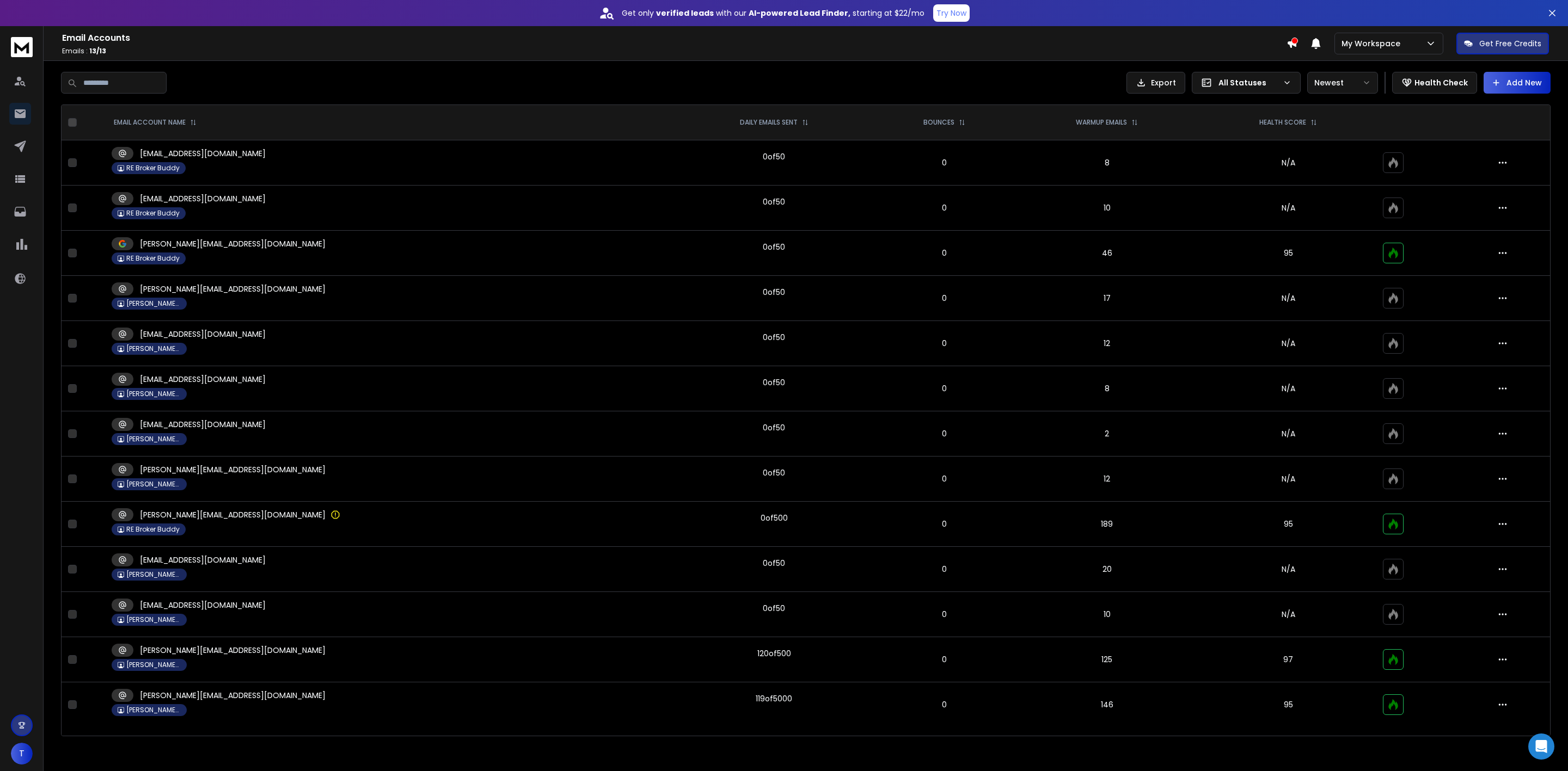
click at [1388, 528] on icon at bounding box center [1393, 523] width 11 height 11
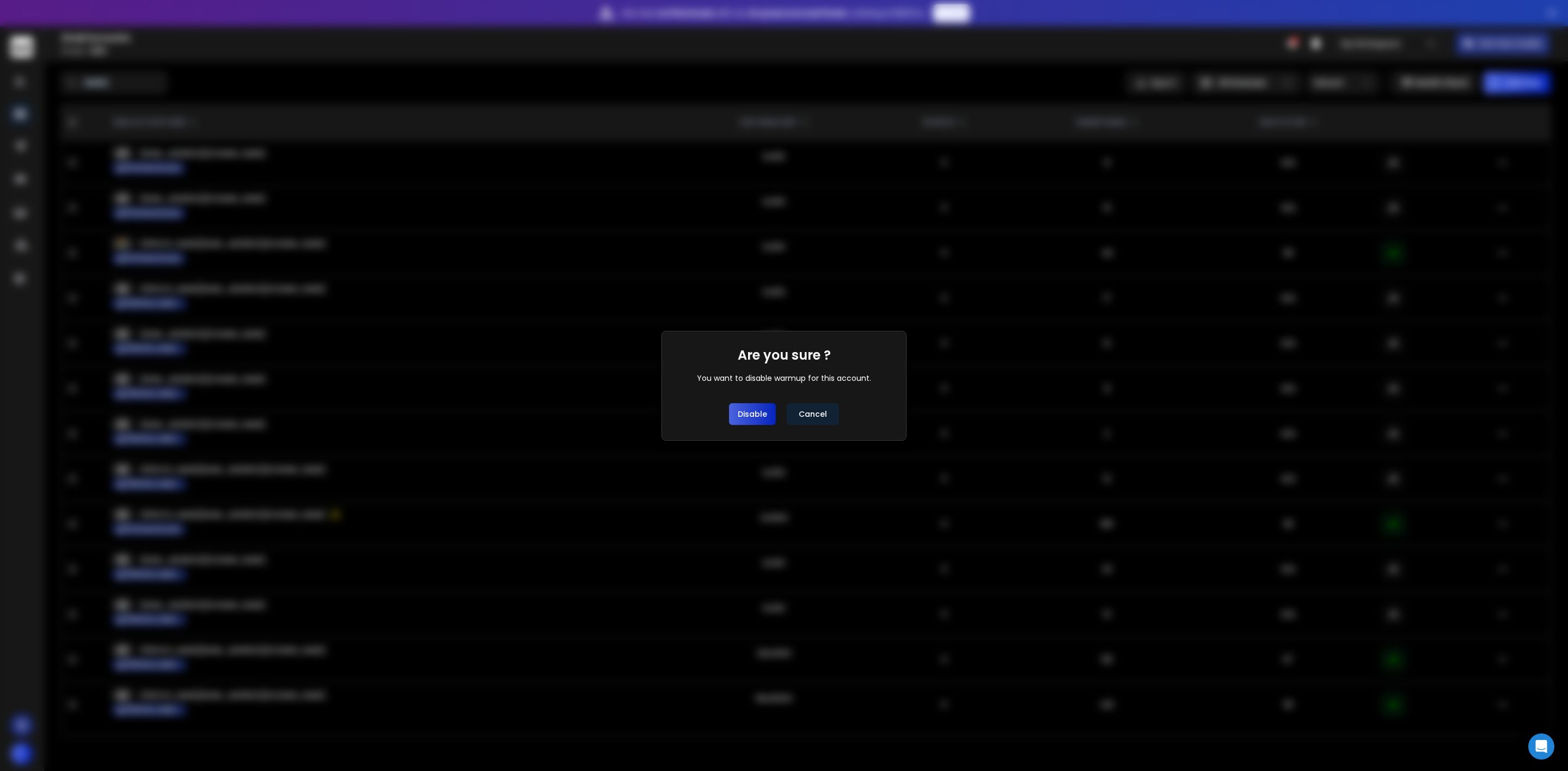
click at [746, 409] on button "Disable" at bounding box center [752, 414] width 47 height 22
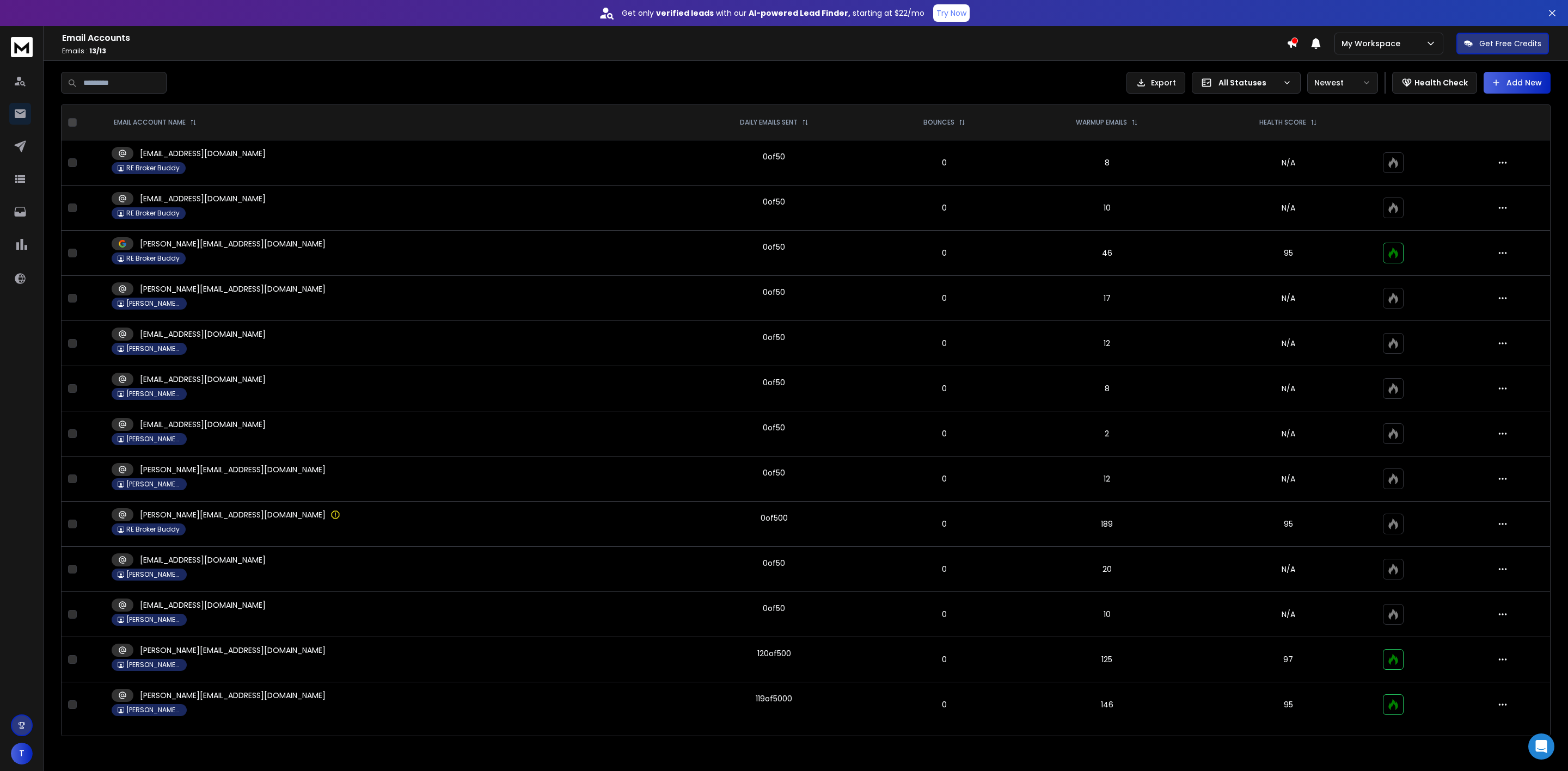
click at [223, 247] on p "[PERSON_NAME][EMAIL_ADDRESS][DOMAIN_NAME]" at bounding box center [232, 243] width 185 height 11
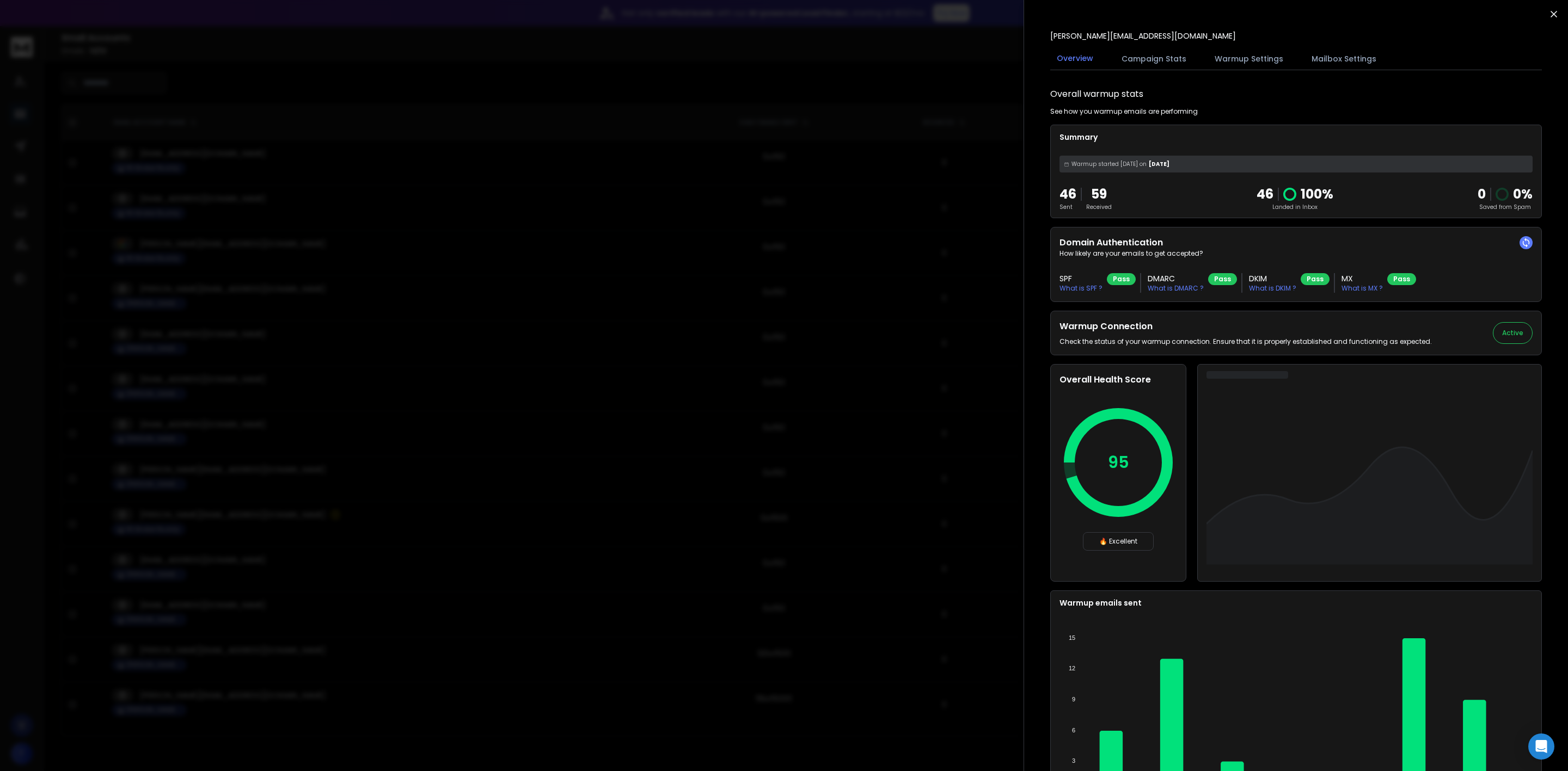
click at [1554, 10] on icon "button" at bounding box center [1553, 13] width 11 height 11
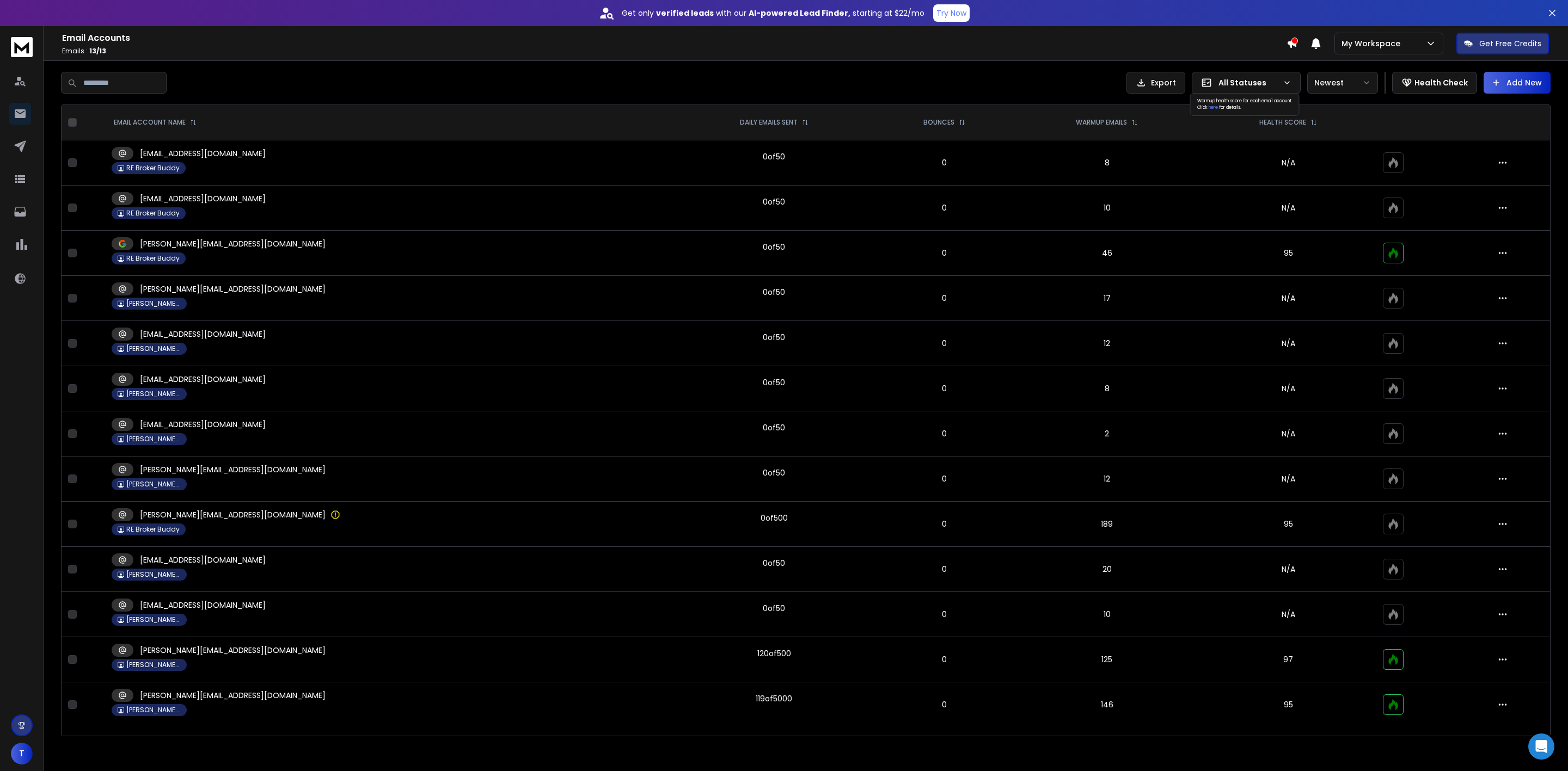
click at [1259, 118] on p "HEALTH SCORE" at bounding box center [1282, 122] width 47 height 8
click at [227, 701] on p "[PERSON_NAME][EMAIL_ADDRESS][DOMAIN_NAME]" at bounding box center [232, 695] width 185 height 11
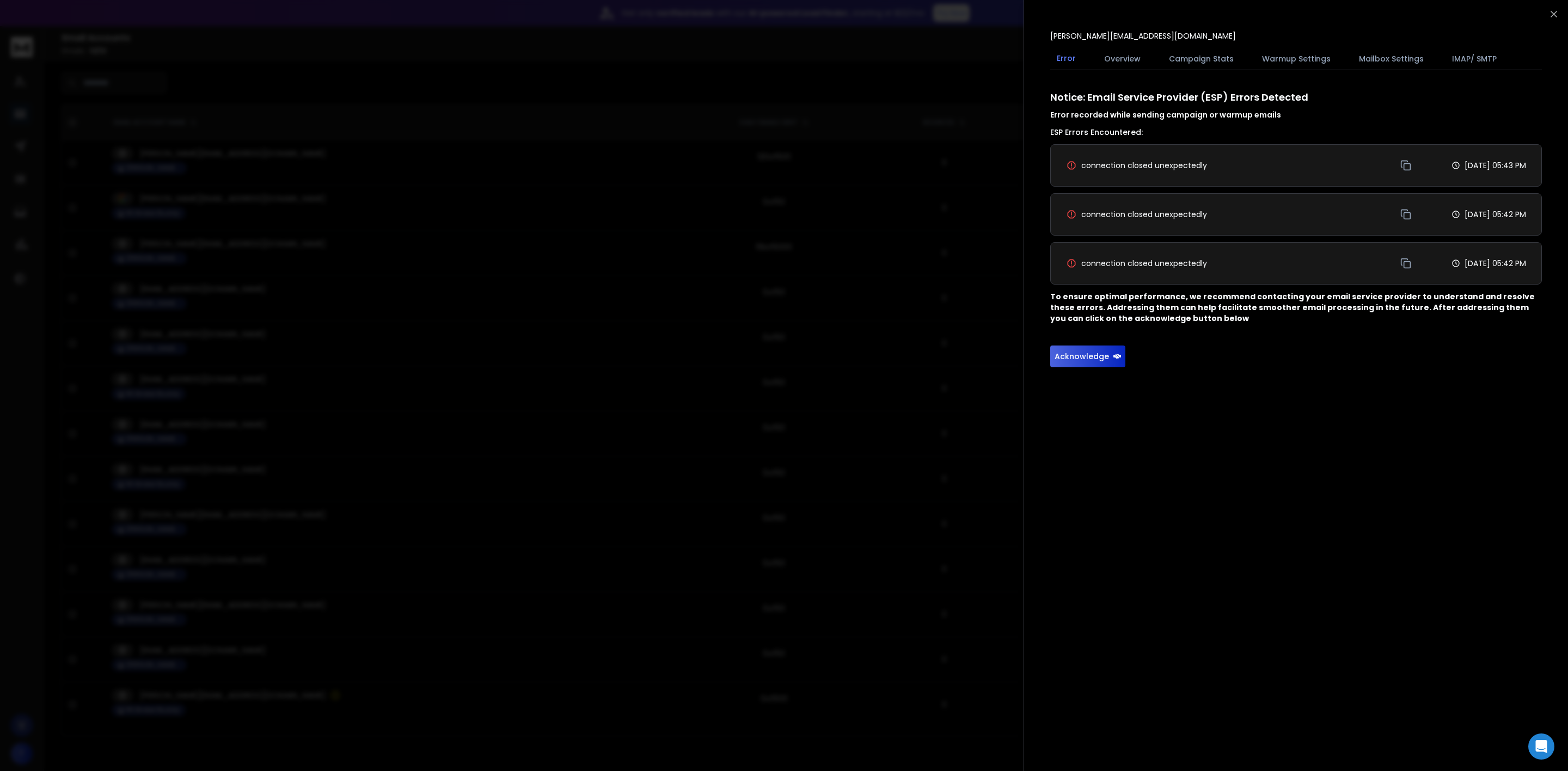
click at [1472, 52] on button "IMAP/ SMTP" at bounding box center [1473, 58] width 57 height 24
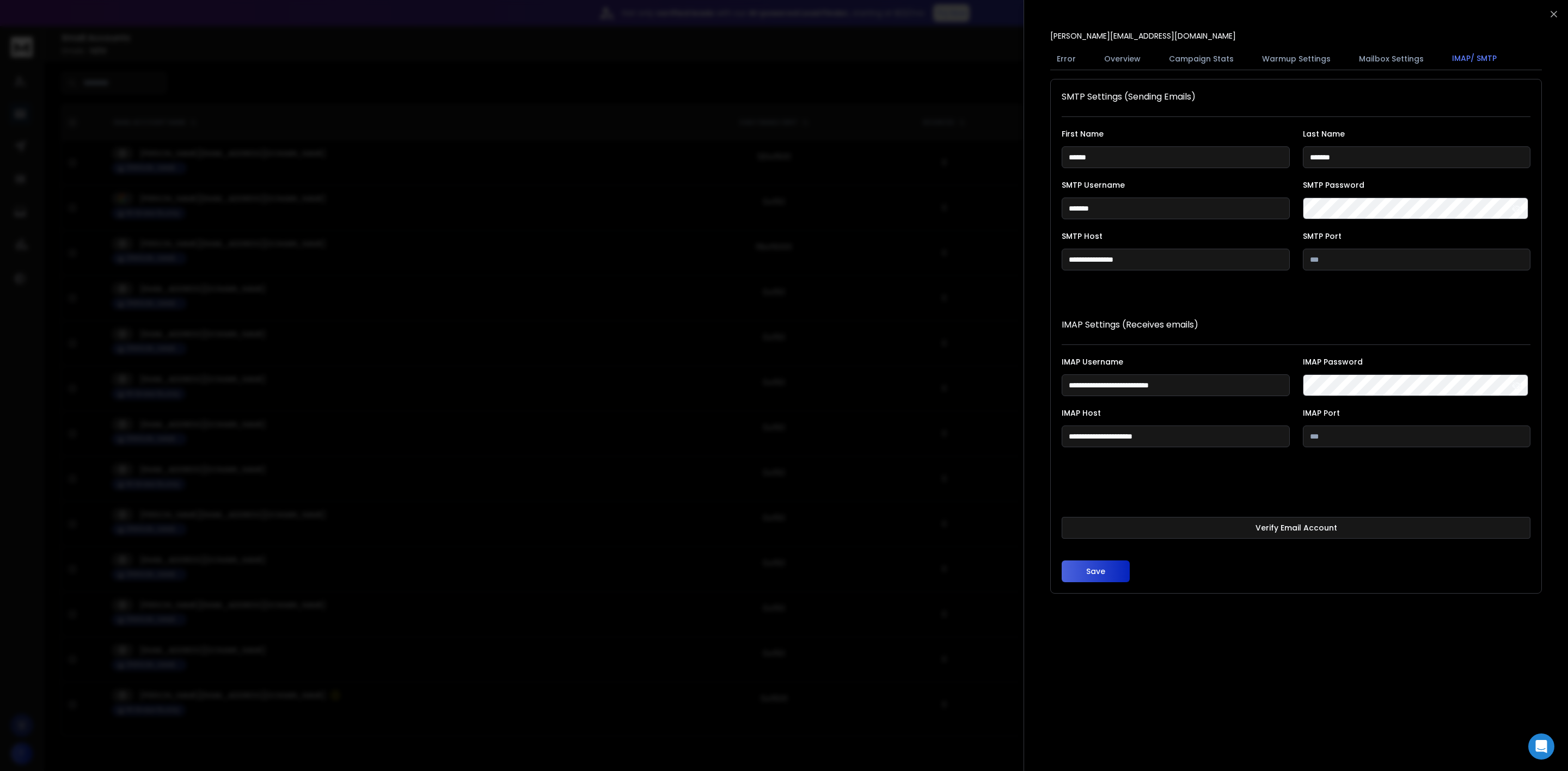
click at [1099, 577] on button "Save" at bounding box center [1095, 572] width 68 height 22
click at [1192, 533] on button "Verify Email Account" at bounding box center [1295, 528] width 469 height 22
click at [1094, 572] on button "Save" at bounding box center [1095, 572] width 68 height 22
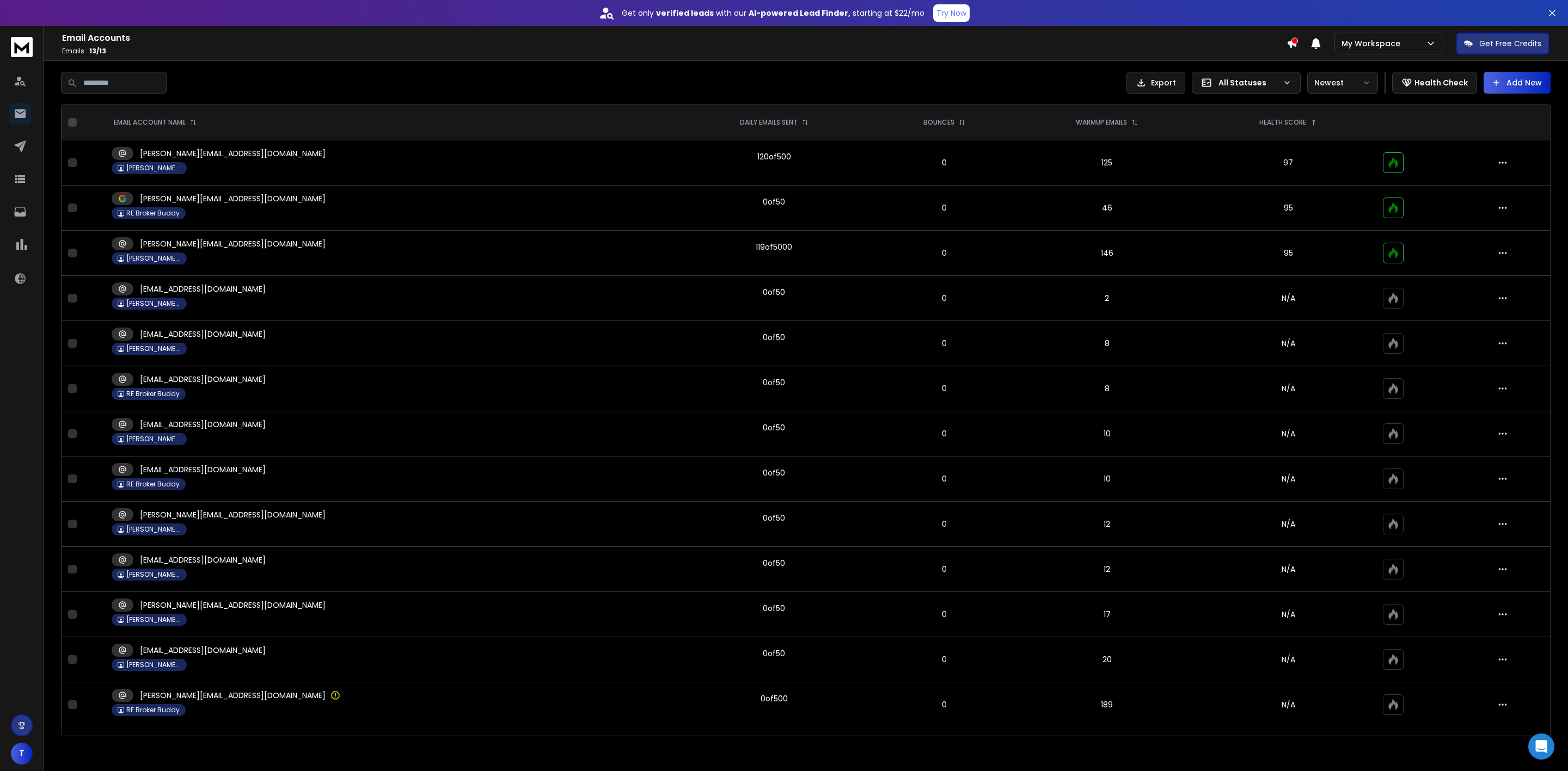
click at [1383, 715] on div at bounding box center [1393, 705] width 21 height 21
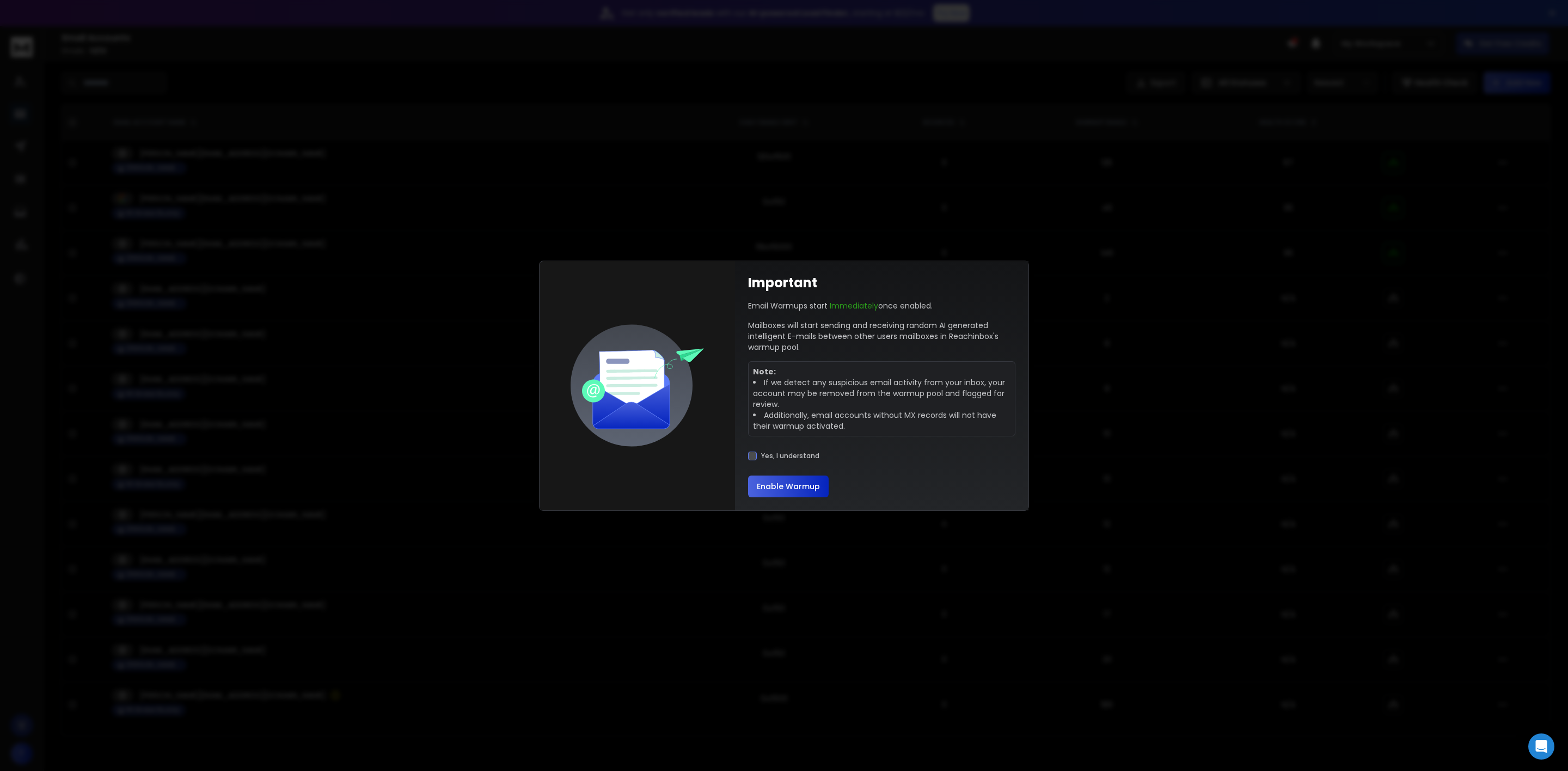
click at [750, 454] on button "Yes, I understand" at bounding box center [752, 456] width 8 height 8
click at [784, 489] on button "Enable Warmup" at bounding box center [788, 487] width 81 height 22
